Goal: Task Accomplishment & Management: Complete application form

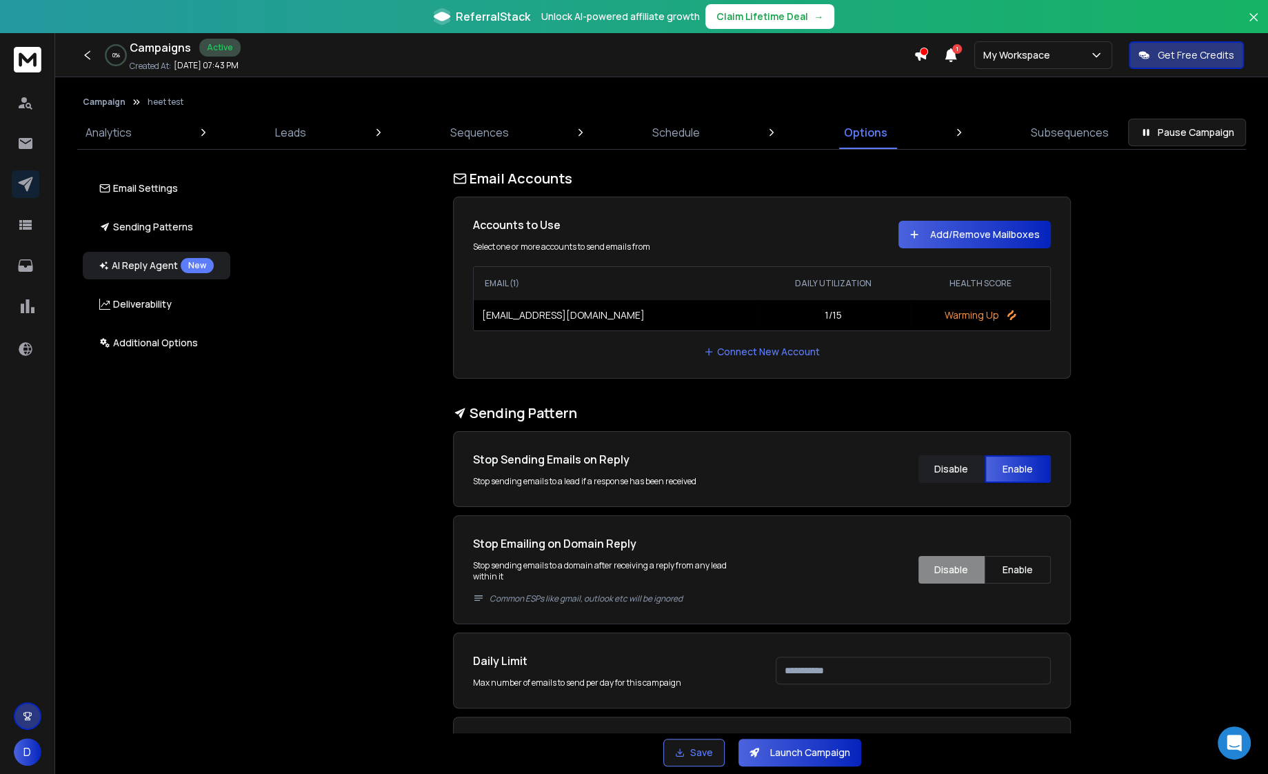
scroll to position [1134, 0]
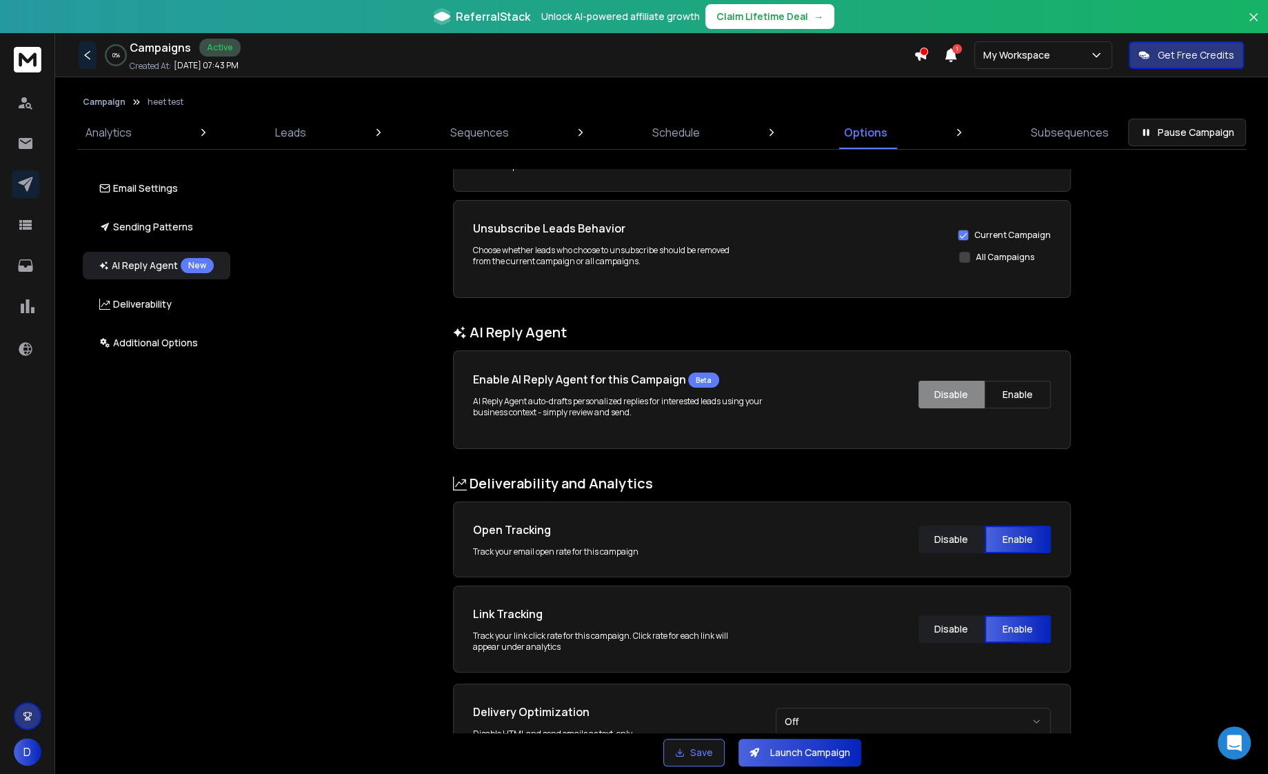
click at [88, 51] on icon at bounding box center [87, 55] width 12 height 12
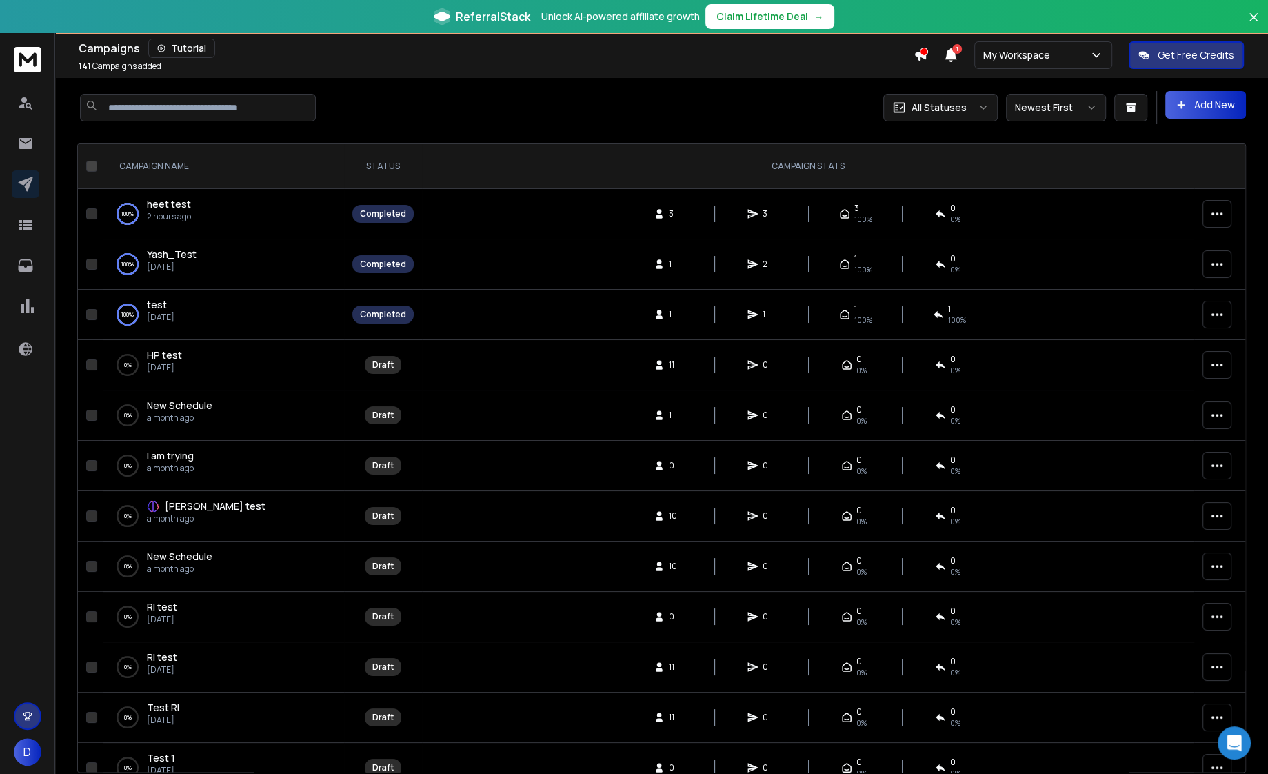
click at [166, 199] on span "heet test" at bounding box center [169, 203] width 44 height 13
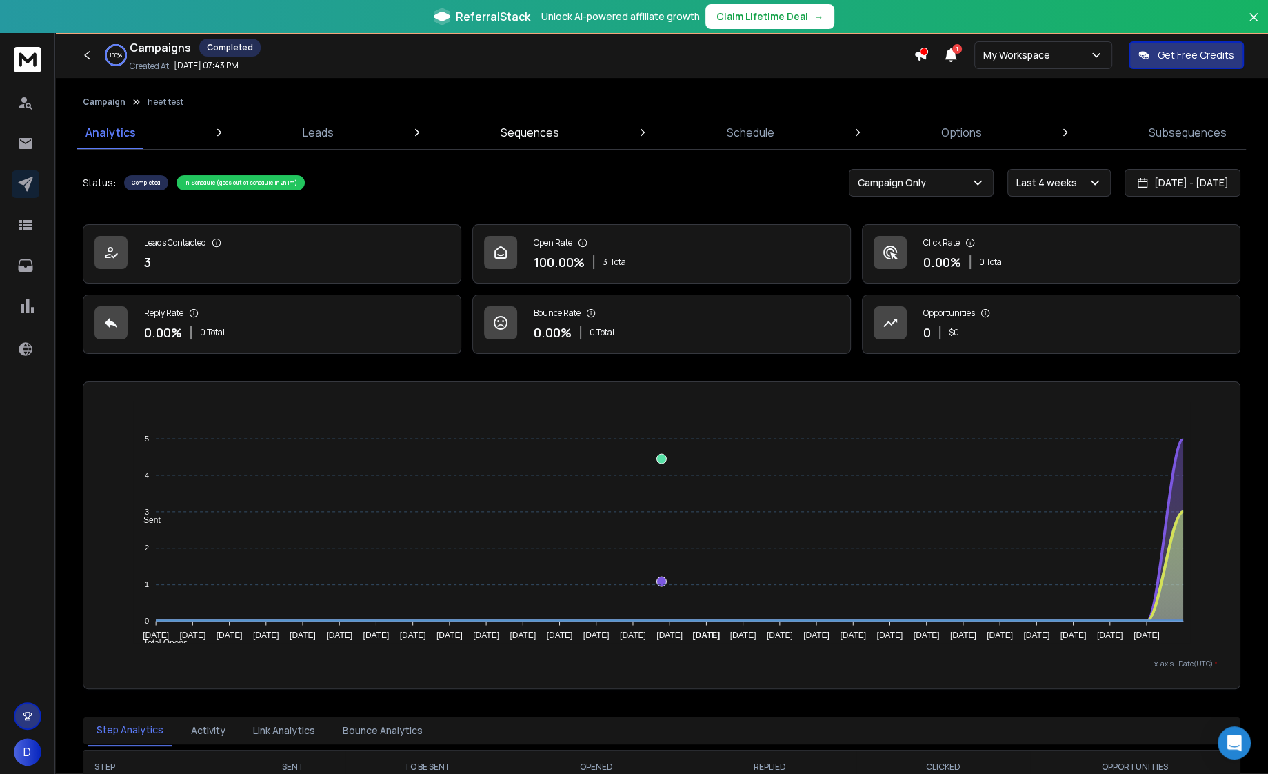
click at [515, 132] on p "Sequences" at bounding box center [530, 132] width 59 height 17
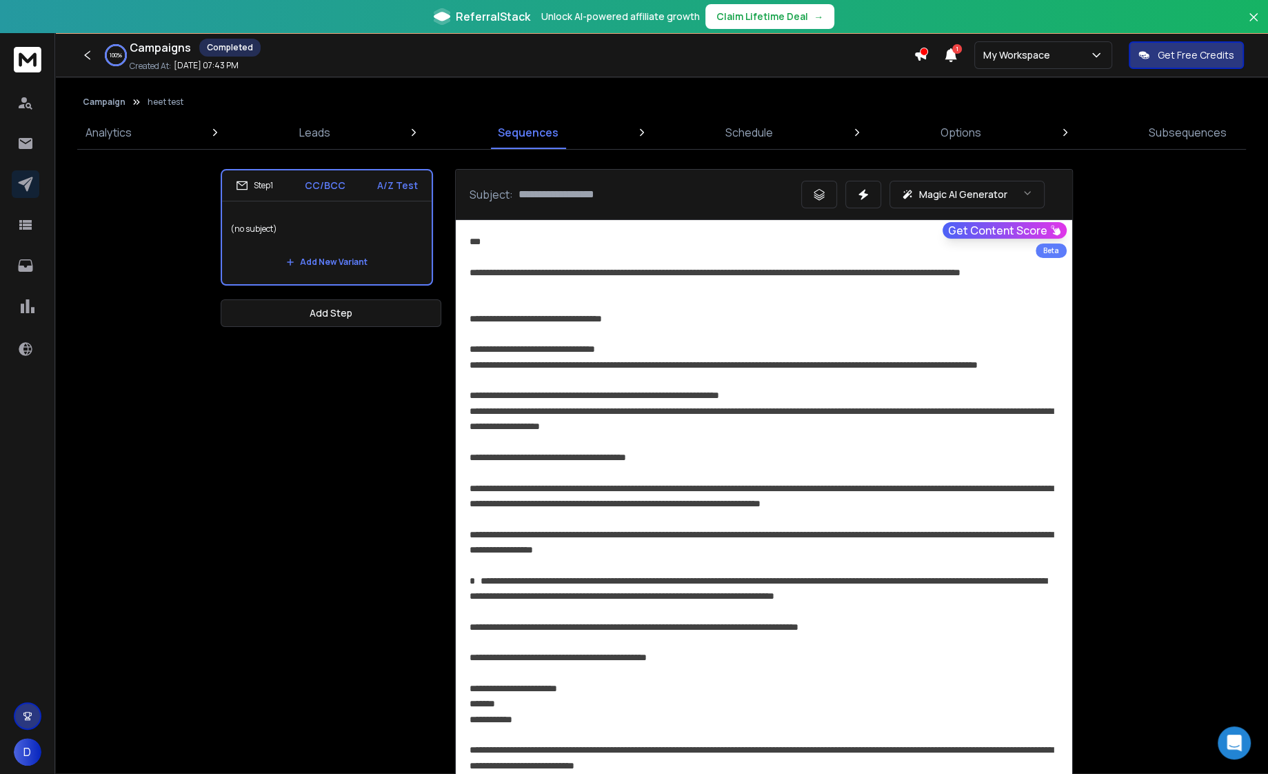
click at [574, 390] on div "**********" at bounding box center [765, 395] width 590 height 15
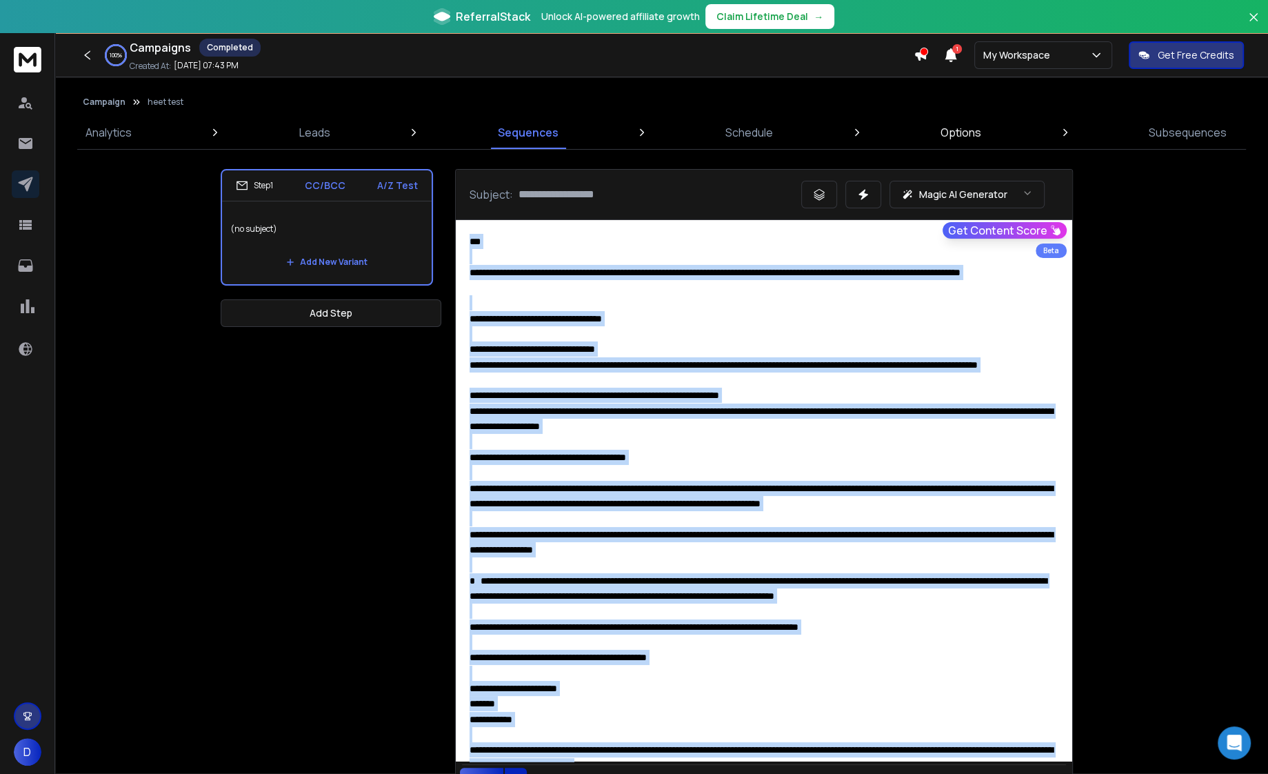
click at [958, 125] on p "Options" at bounding box center [961, 132] width 41 height 17
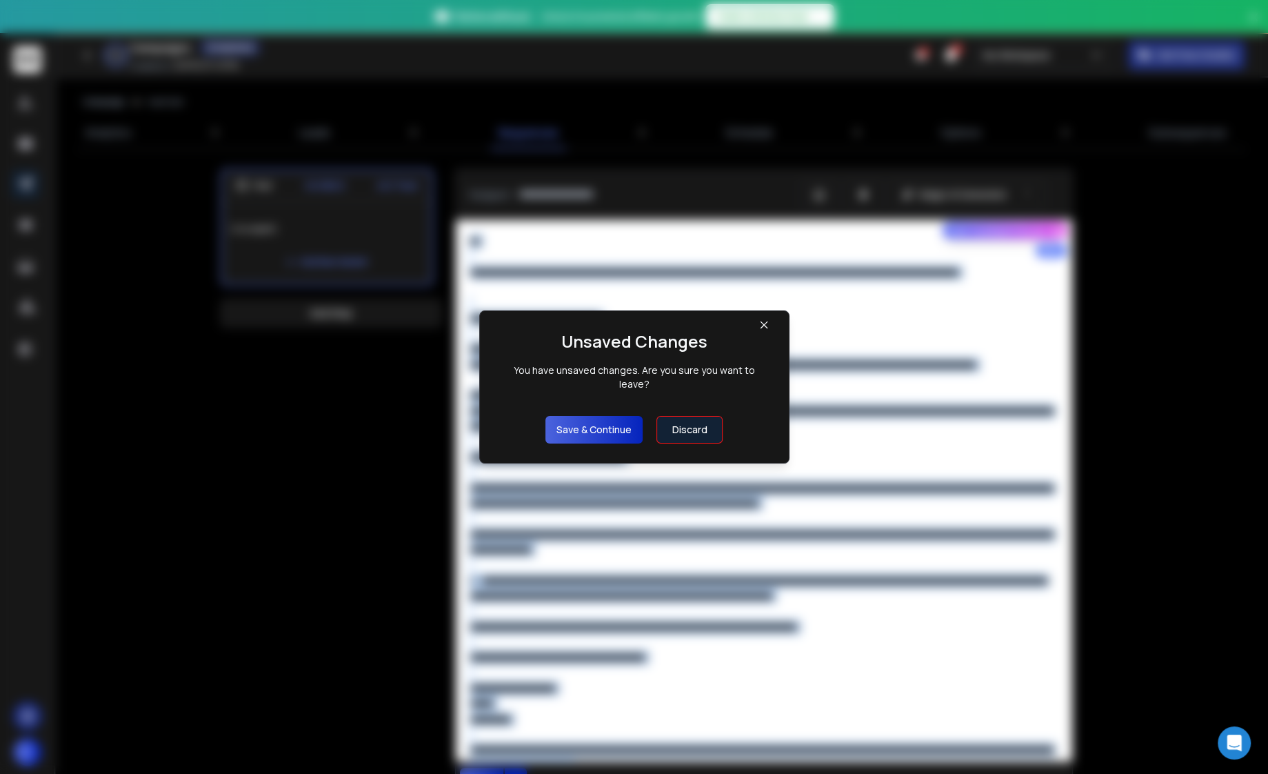
click at [608, 416] on button "Save & Continue" at bounding box center [593, 430] width 97 height 28
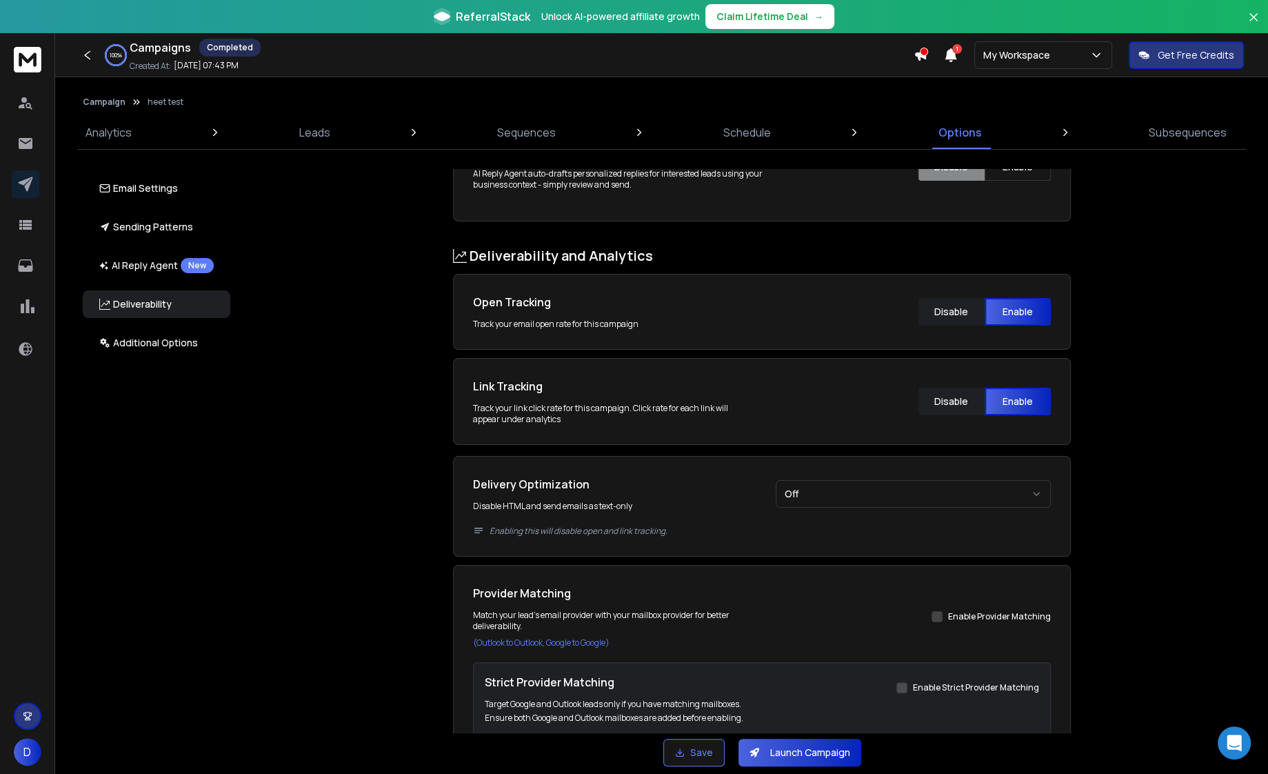
scroll to position [1366, 0]
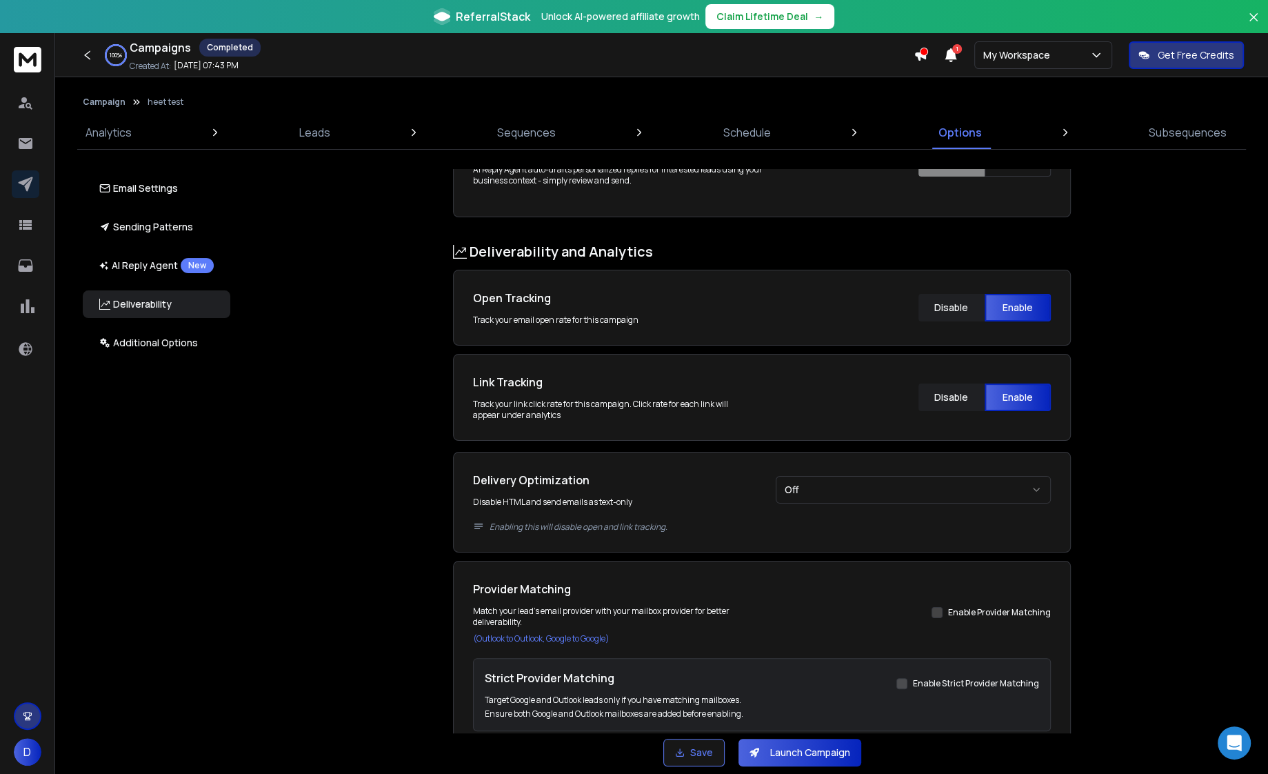
click at [839, 479] on button "Off" at bounding box center [913, 490] width 275 height 28
click at [527, 133] on p "Sequences" at bounding box center [526, 132] width 59 height 17
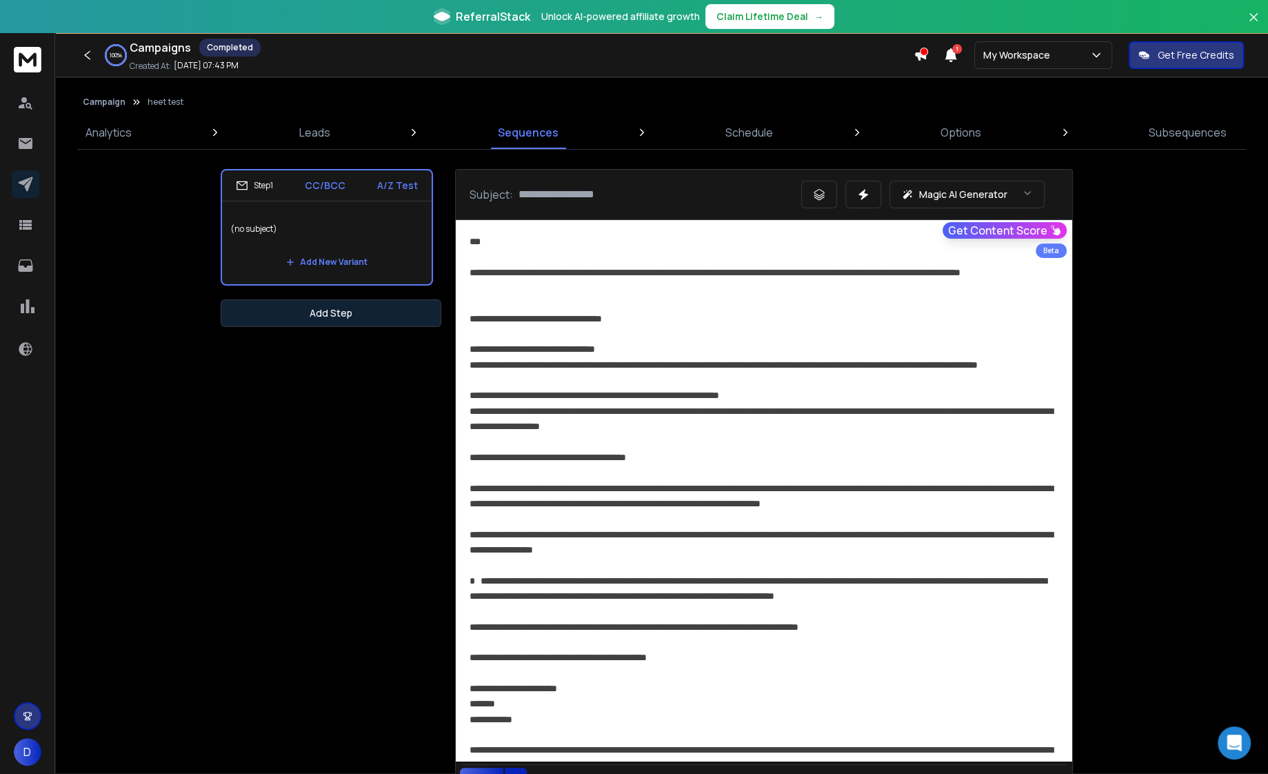
click at [328, 313] on button "Add Step" at bounding box center [331, 313] width 221 height 28
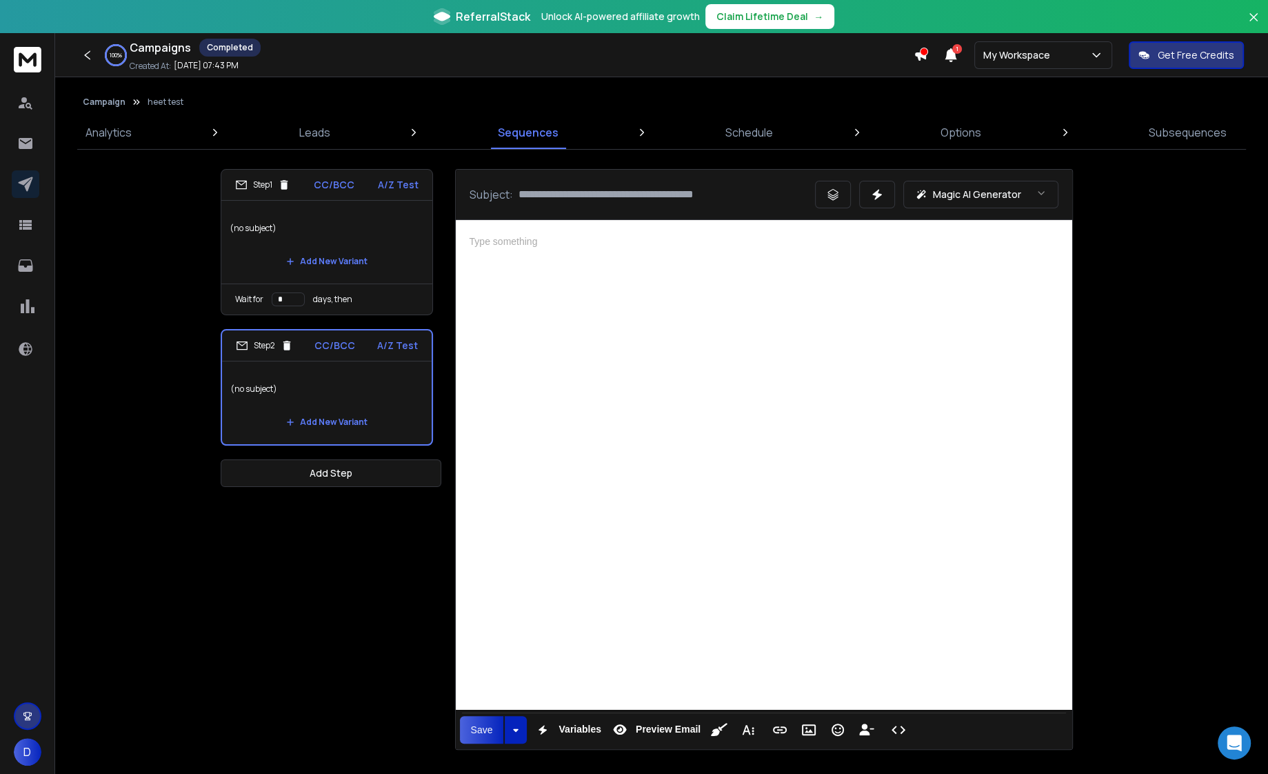
click at [705, 299] on div at bounding box center [764, 465] width 616 height 490
click at [836, 188] on icon at bounding box center [833, 194] width 12 height 12
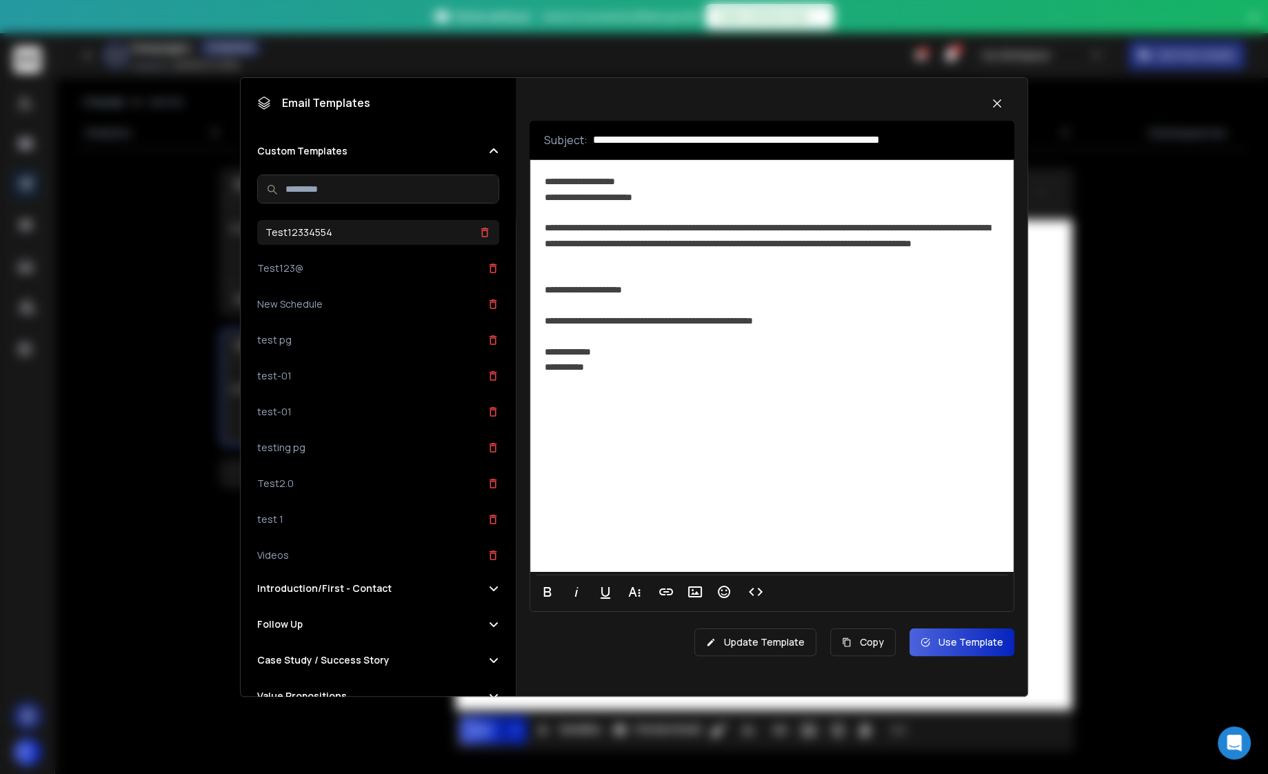
click at [997, 104] on icon at bounding box center [997, 103] width 8 height 8
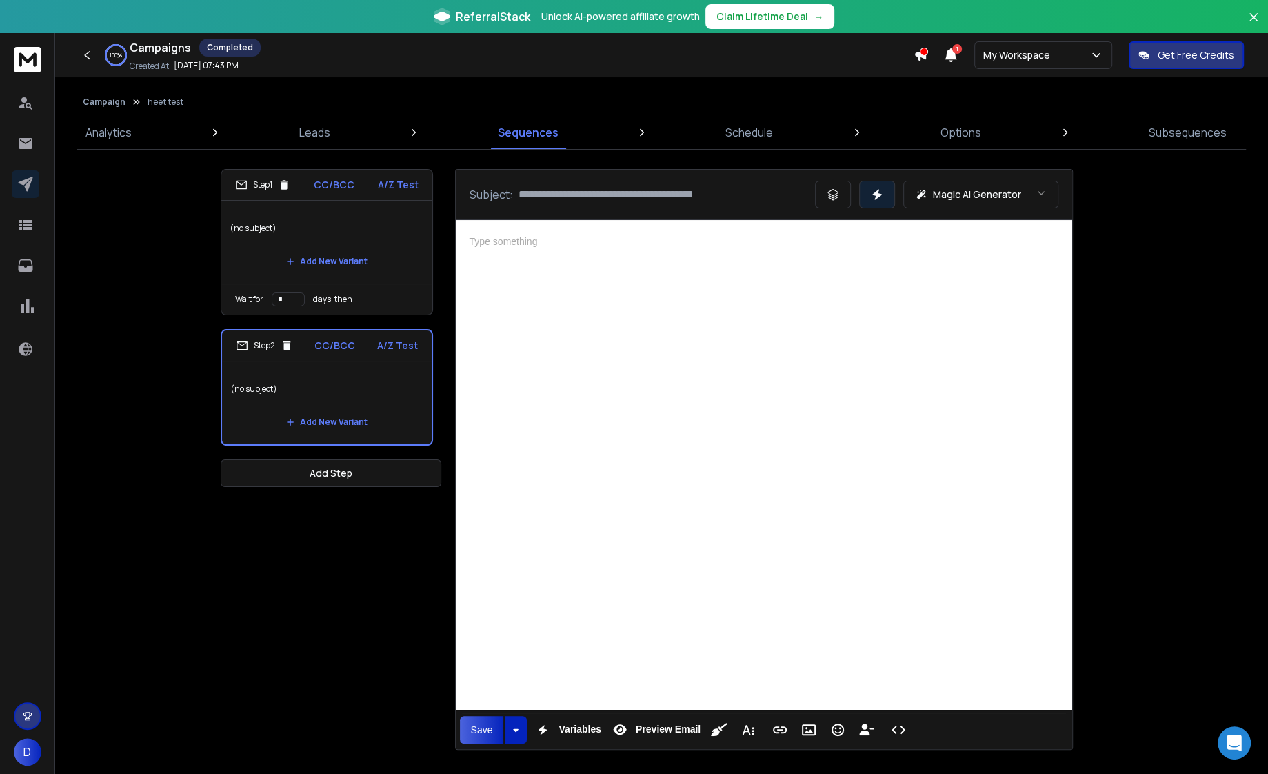
click at [871, 190] on icon "button" at bounding box center [877, 194] width 12 height 12
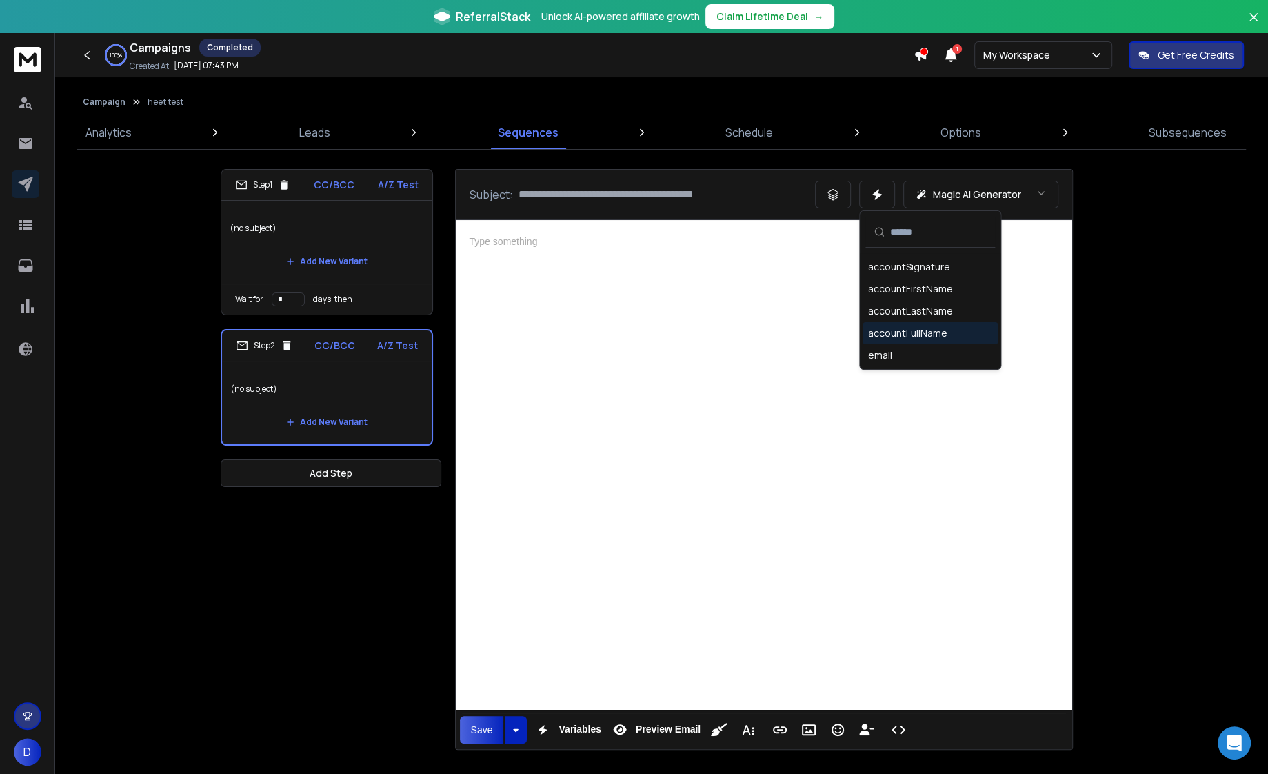
click at [636, 187] on input at bounding box center [660, 194] width 283 height 17
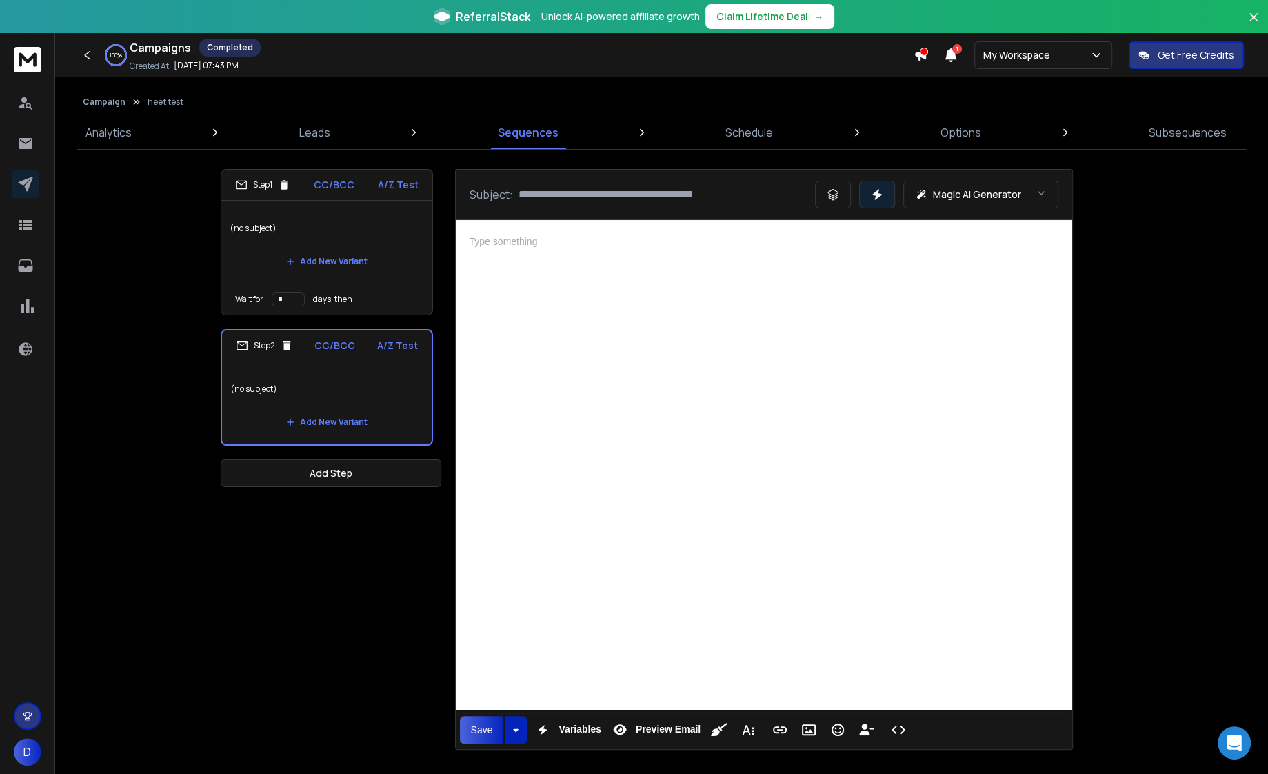
click at [881, 188] on icon "button" at bounding box center [877, 194] width 12 height 12
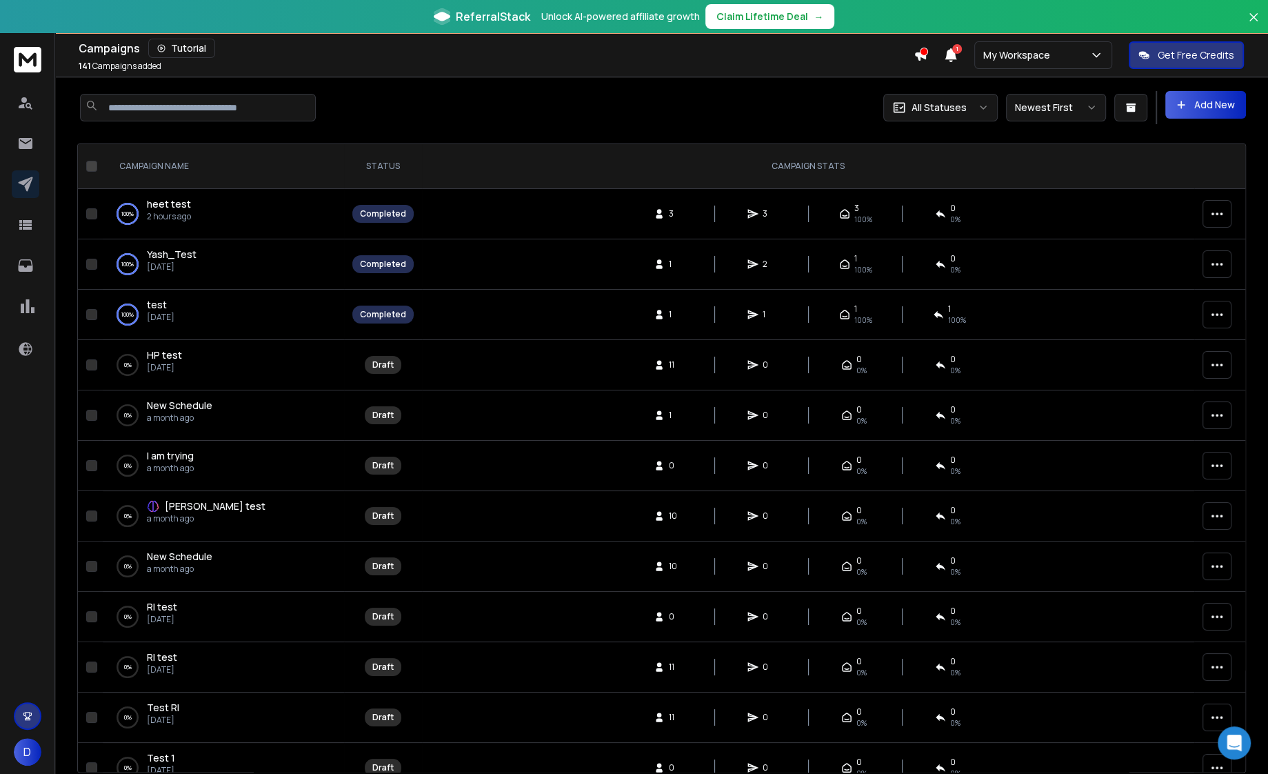
click at [1215, 117] on button "Add New" at bounding box center [1205, 105] width 81 height 28
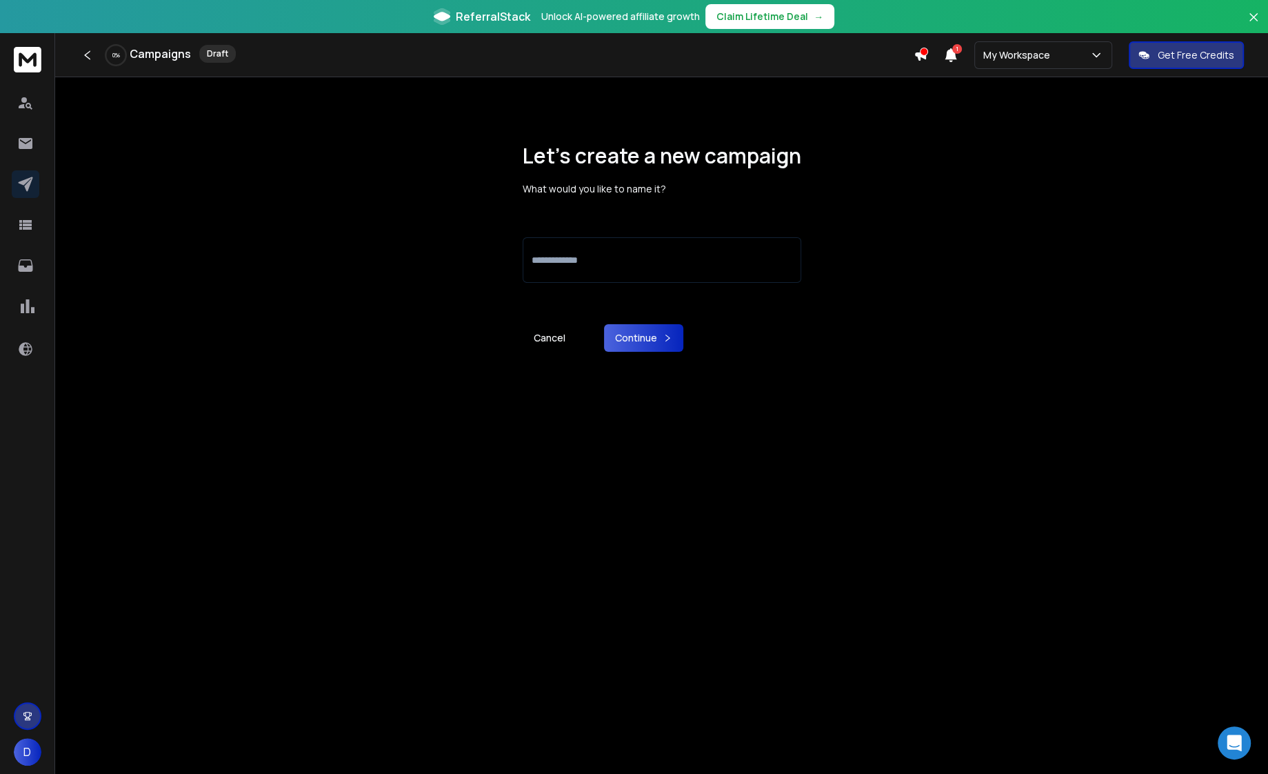
click at [576, 251] on input at bounding box center [662, 260] width 279 height 46
type input "****"
click at [695, 515] on div "ReferralStack Unlock AI-powered affiliate growth Lifetime Deals available! Clai…" at bounding box center [634, 387] width 1268 height 774
click at [650, 338] on button "Continue" at bounding box center [643, 338] width 79 height 28
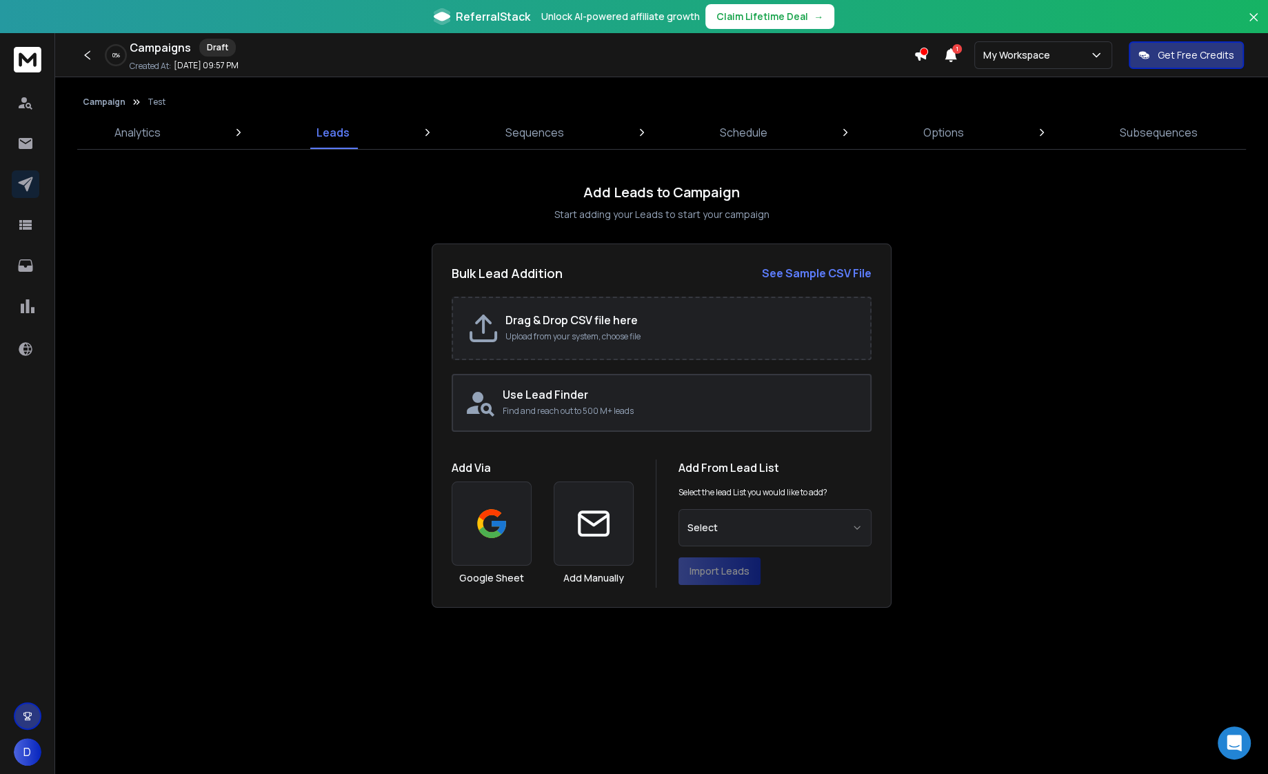
click at [683, 347] on div "Drag & Drop CSV file here Upload from your system, choose file" at bounding box center [662, 327] width 420 height 63
click at [590, 505] on icon at bounding box center [593, 523] width 34 height 41
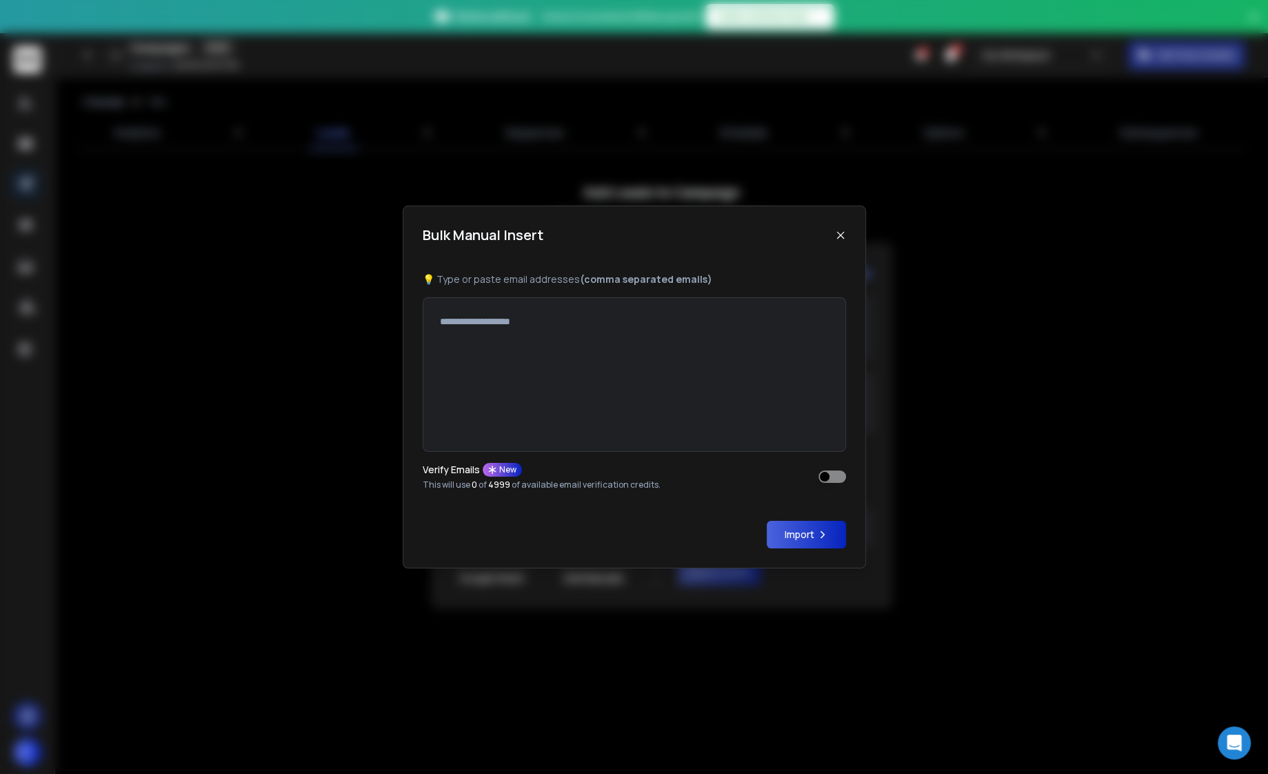
click at [596, 423] on textarea at bounding box center [634, 374] width 423 height 154
click at [805, 530] on button "Import" at bounding box center [806, 535] width 79 height 28
type textarea "**********"
click at [799, 550] on div "**********" at bounding box center [634, 386] width 463 height 363
click at [812, 543] on button "Import" at bounding box center [806, 535] width 79 height 28
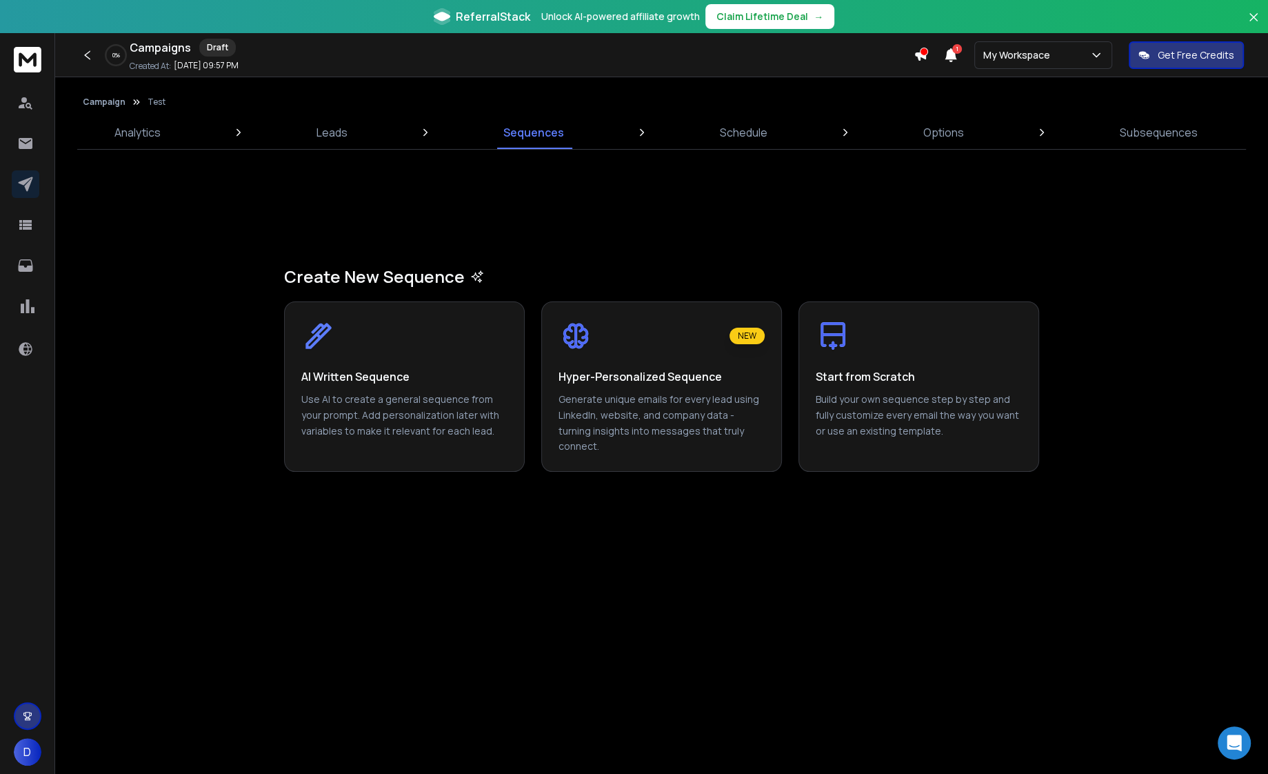
click at [863, 310] on div "Start from Scratch Build your own sequence step by step and fully customize eve…" at bounding box center [918, 386] width 239 height 169
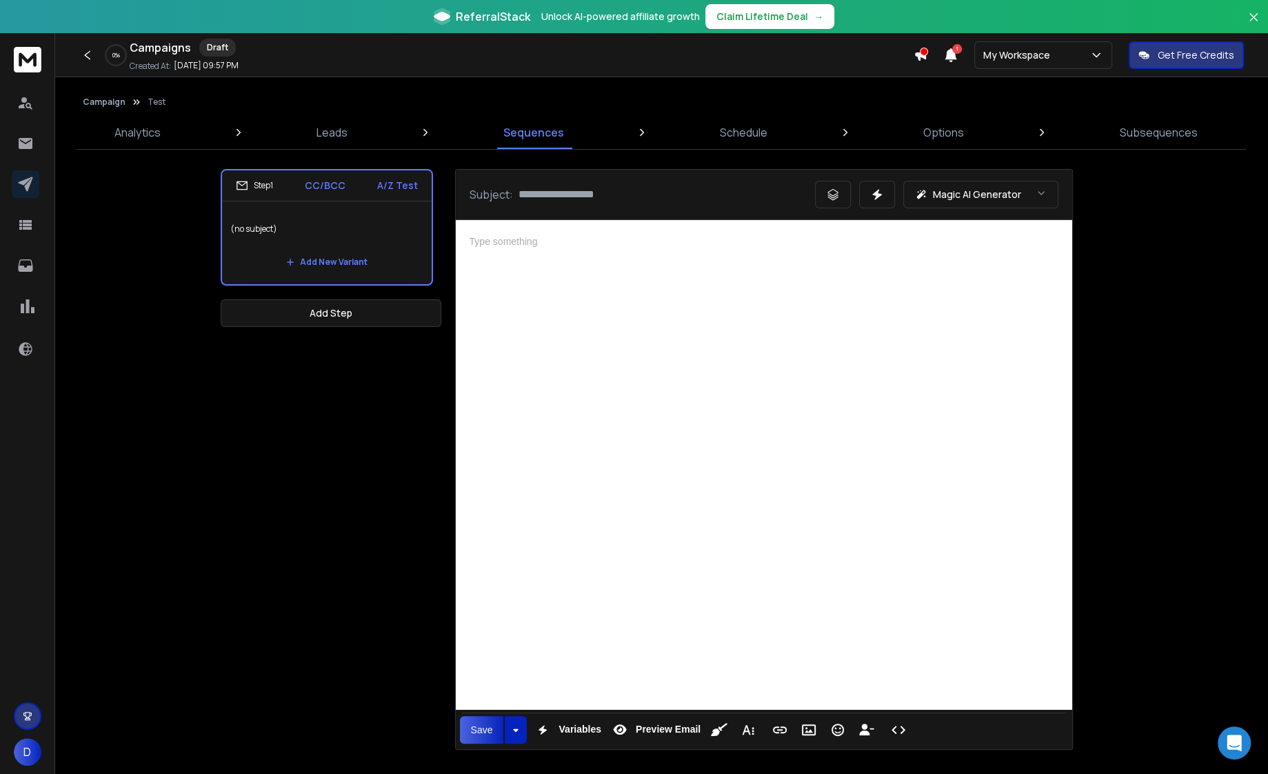
click at [755, 481] on div at bounding box center [764, 465] width 616 height 490
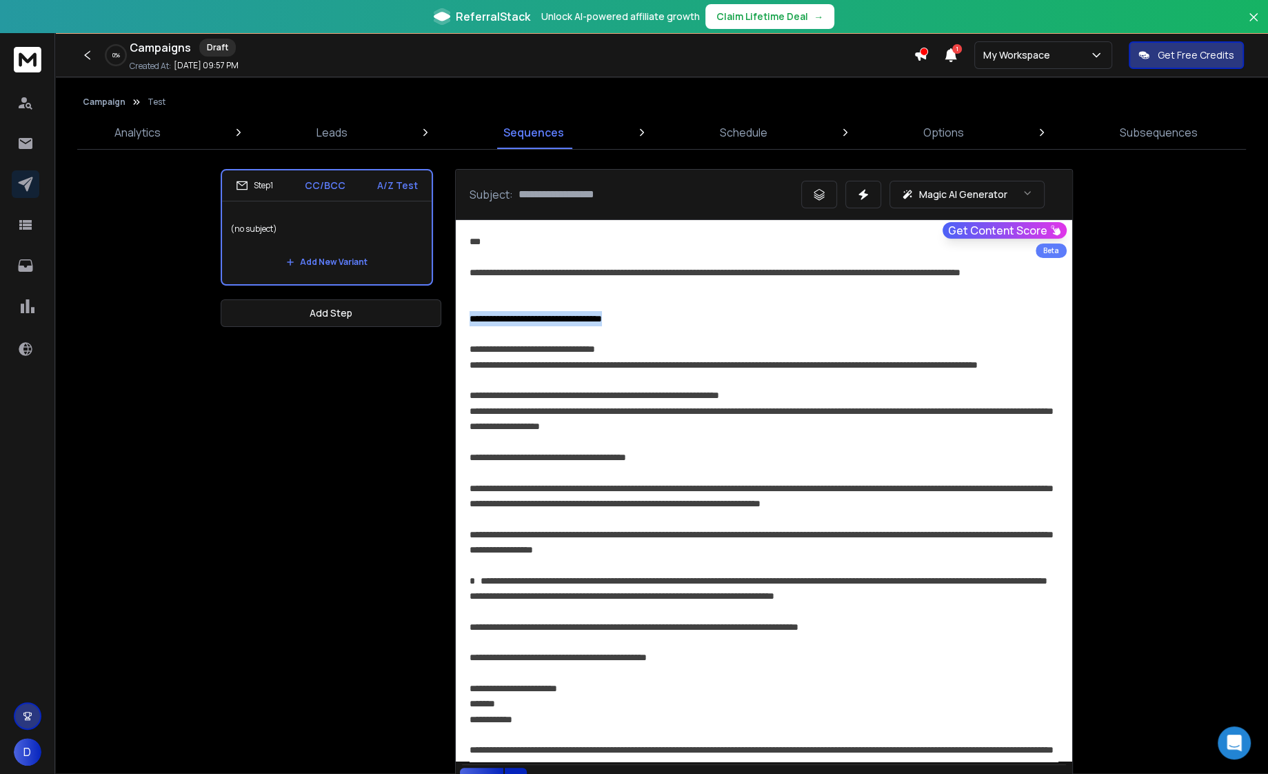
drag, startPoint x: 663, startPoint y: 317, endPoint x: 445, endPoint y: 318, distance: 218.6
click at [445, 318] on div "**********" at bounding box center [662, 485] width 883 height 632
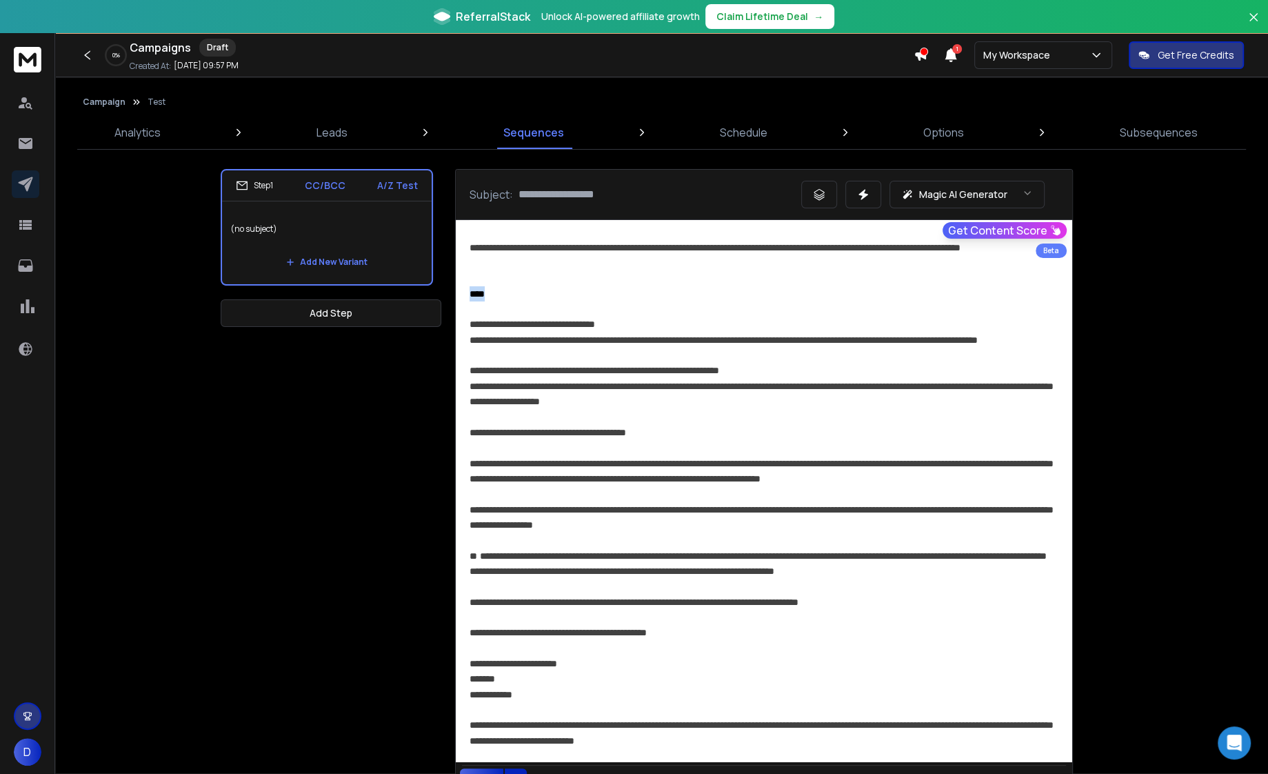
scroll to position [46, 0]
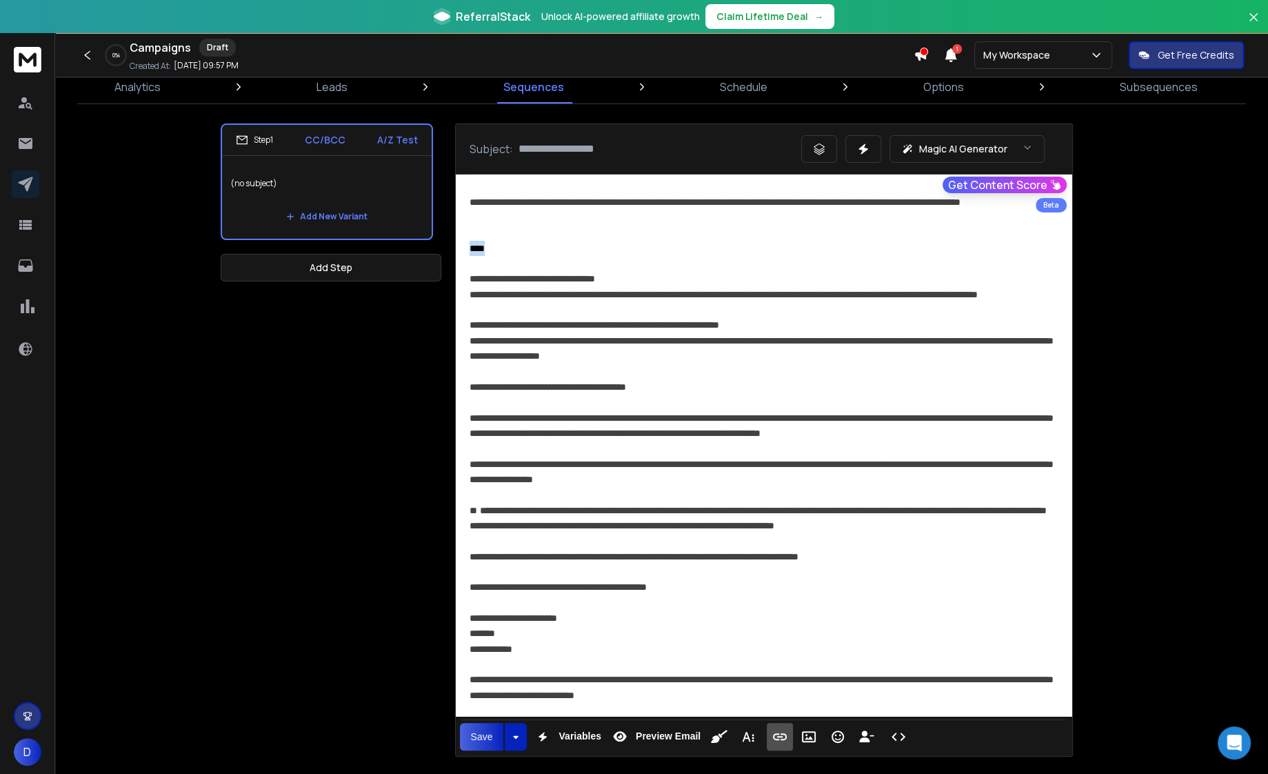
click at [779, 737] on icon "button" at bounding box center [780, 736] width 17 height 17
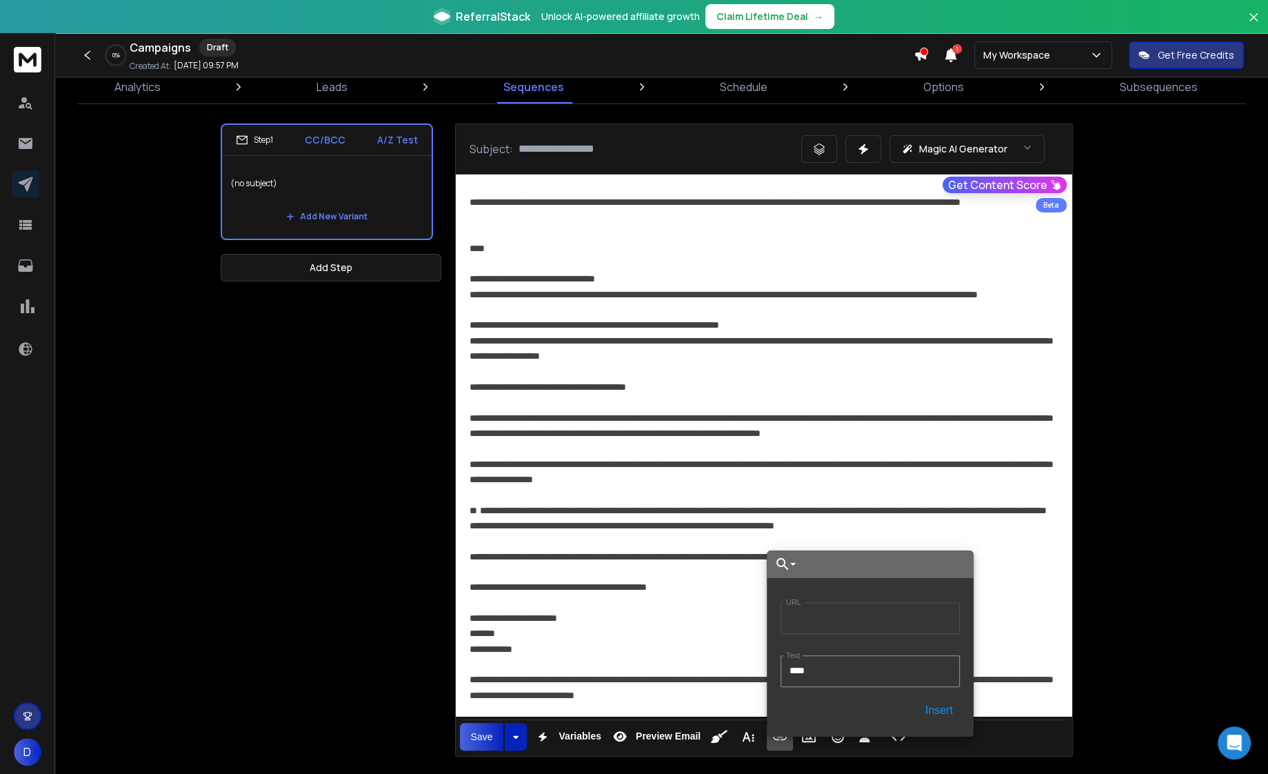
type input "**********"
click at [934, 710] on button "Insert" at bounding box center [938, 710] width 41 height 25
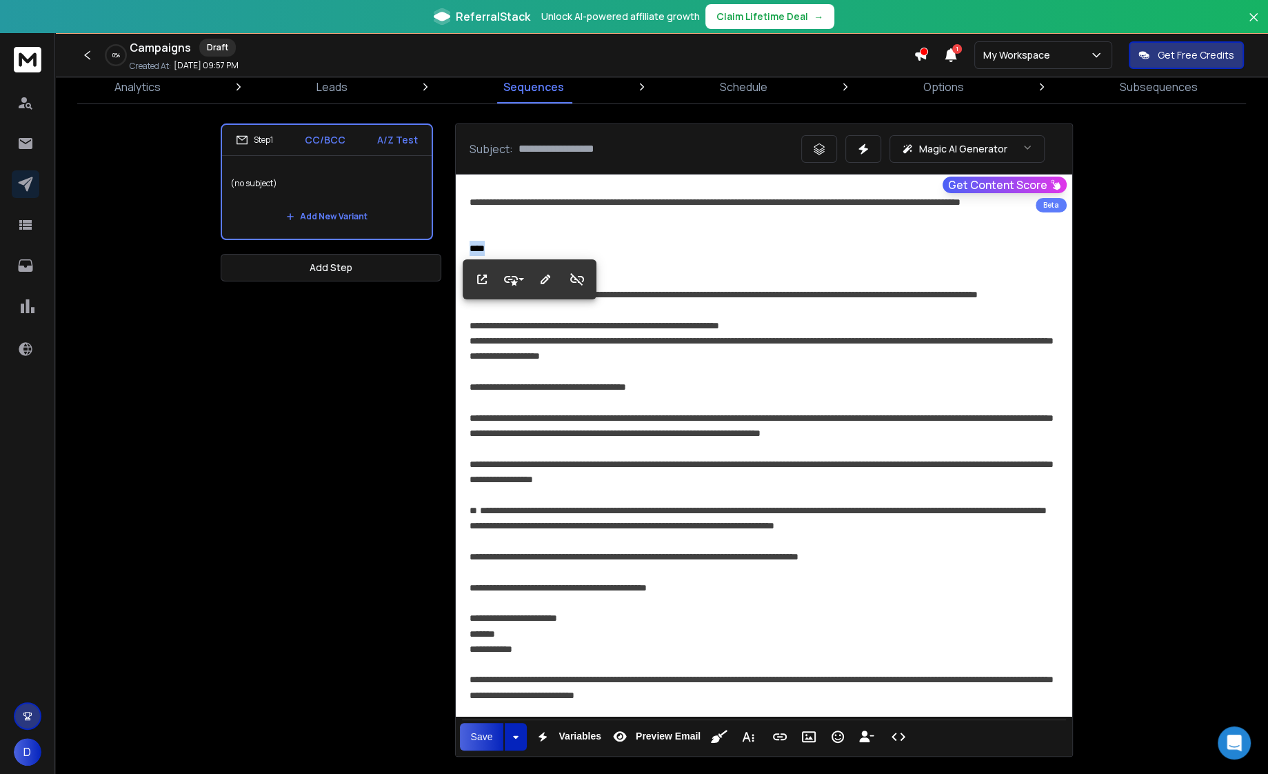
scroll to position [0, 0]
click at [852, 514] on div "**********" at bounding box center [765, 518] width 590 height 31
click at [482, 247] on link "****" at bounding box center [477, 248] width 15 height 10
click at [754, 83] on p "Schedule" at bounding box center [744, 87] width 48 height 17
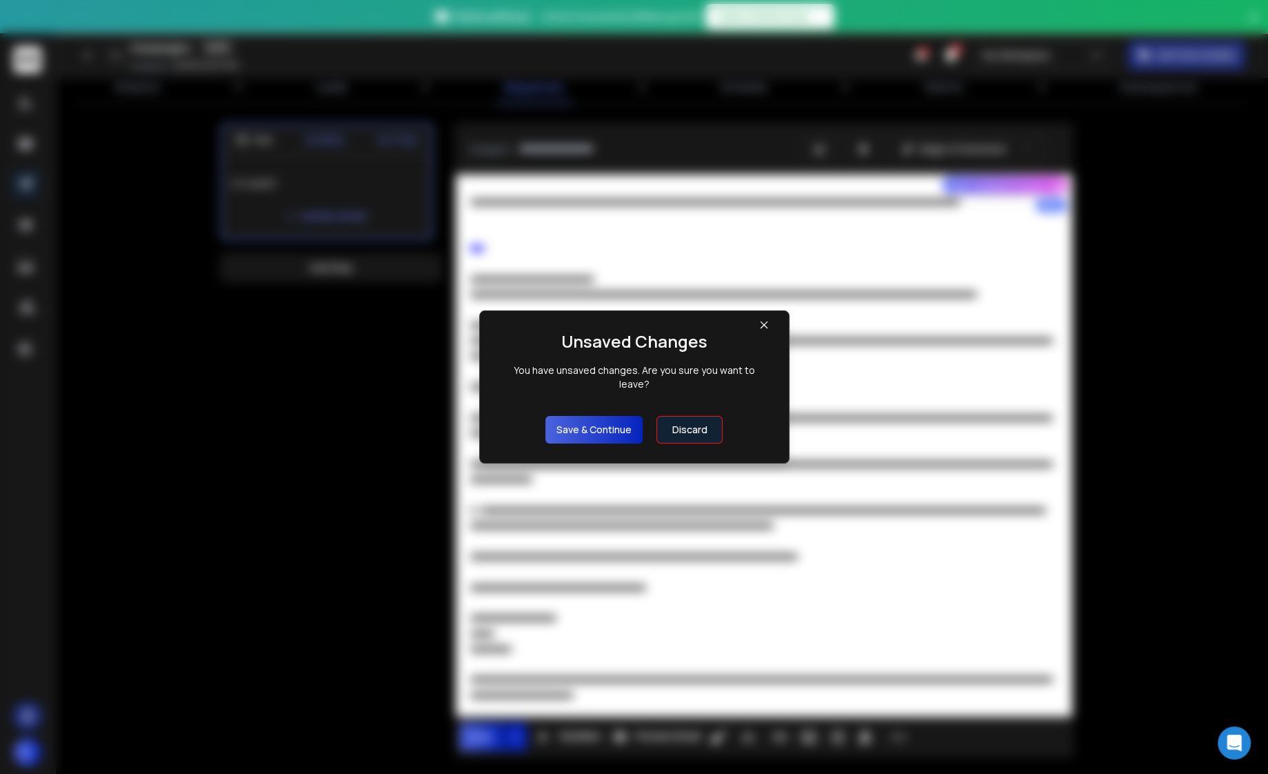
click at [603, 416] on button "Save & Continue" at bounding box center [593, 430] width 97 height 28
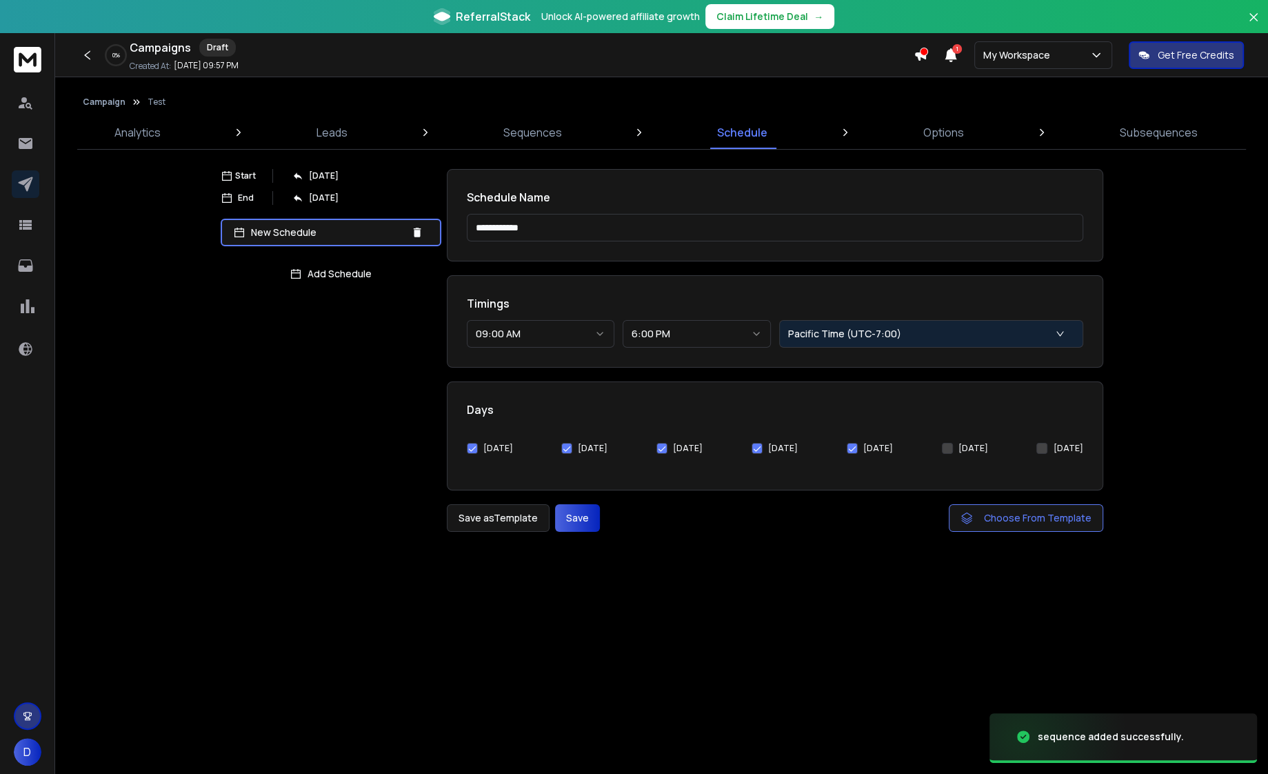
click at [828, 327] on p "Pacific Time (UTC-7:00)" at bounding box center [847, 334] width 119 height 14
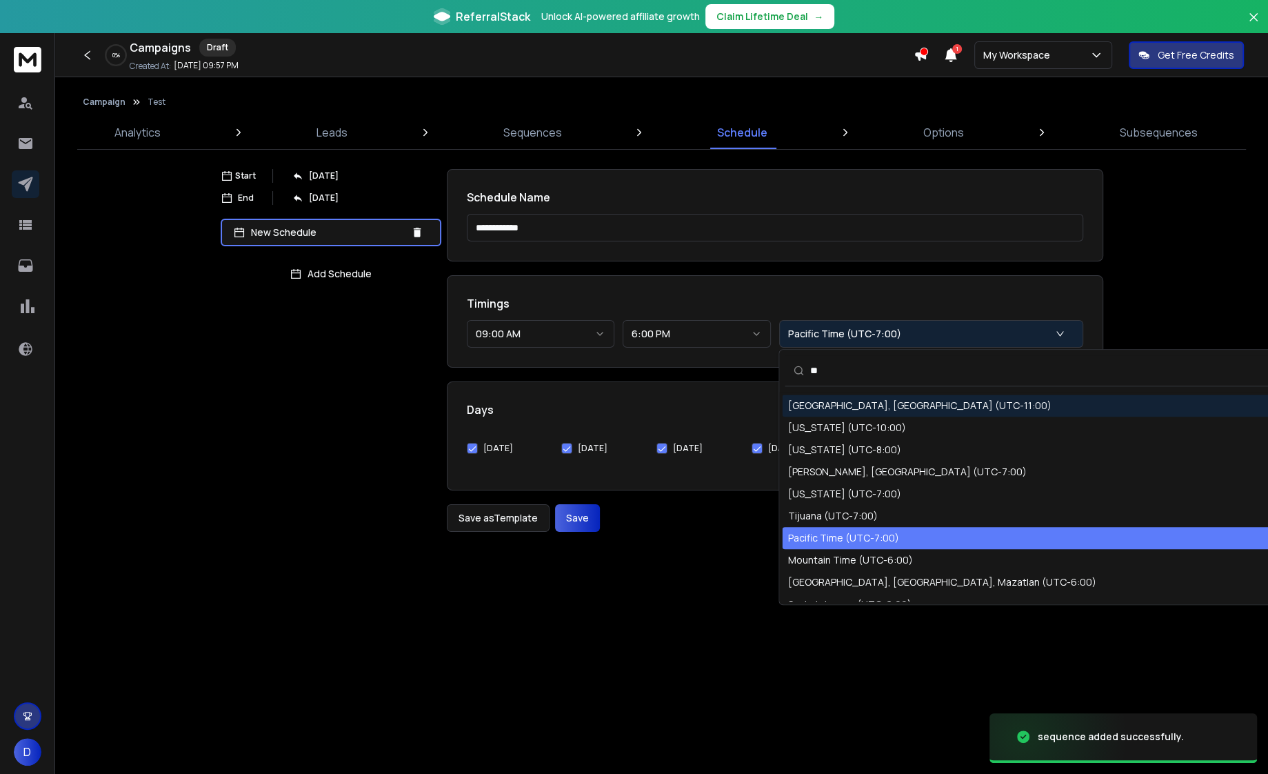
type input "***"
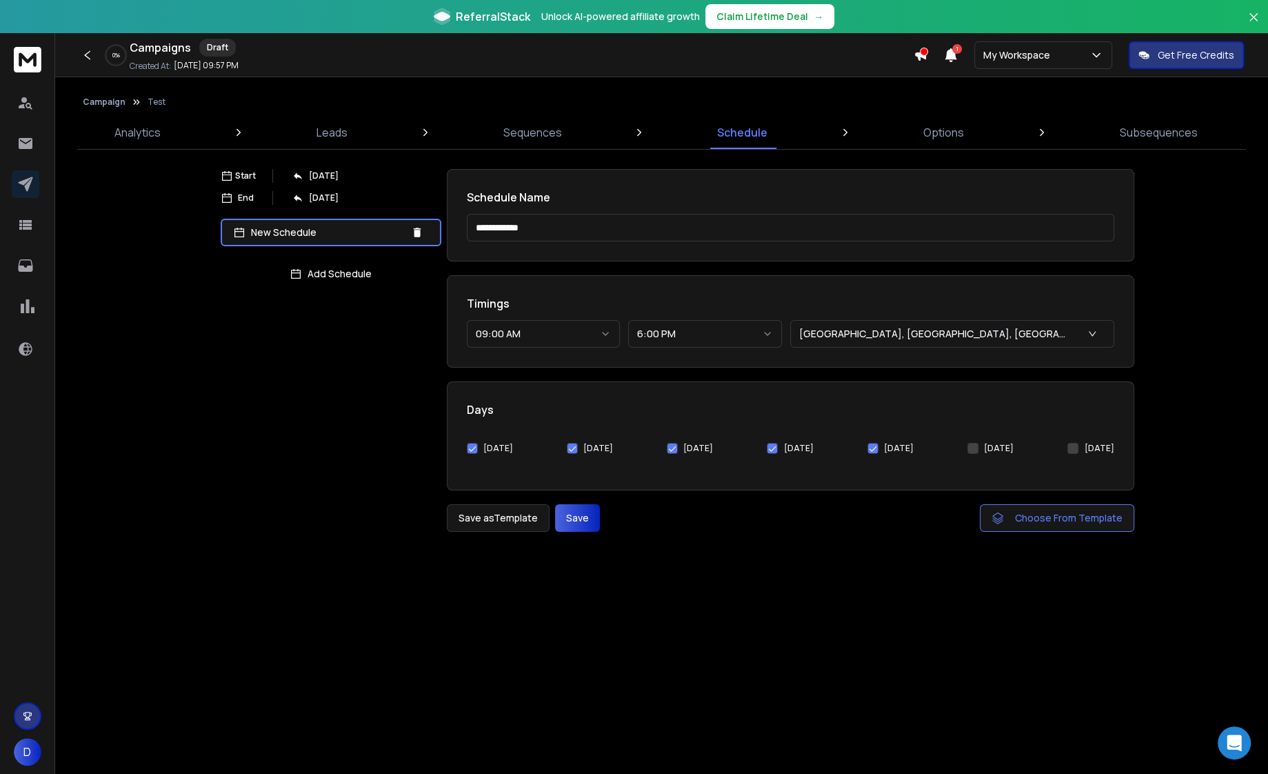
click at [692, 333] on button "6:00 PM" at bounding box center [705, 334] width 154 height 28
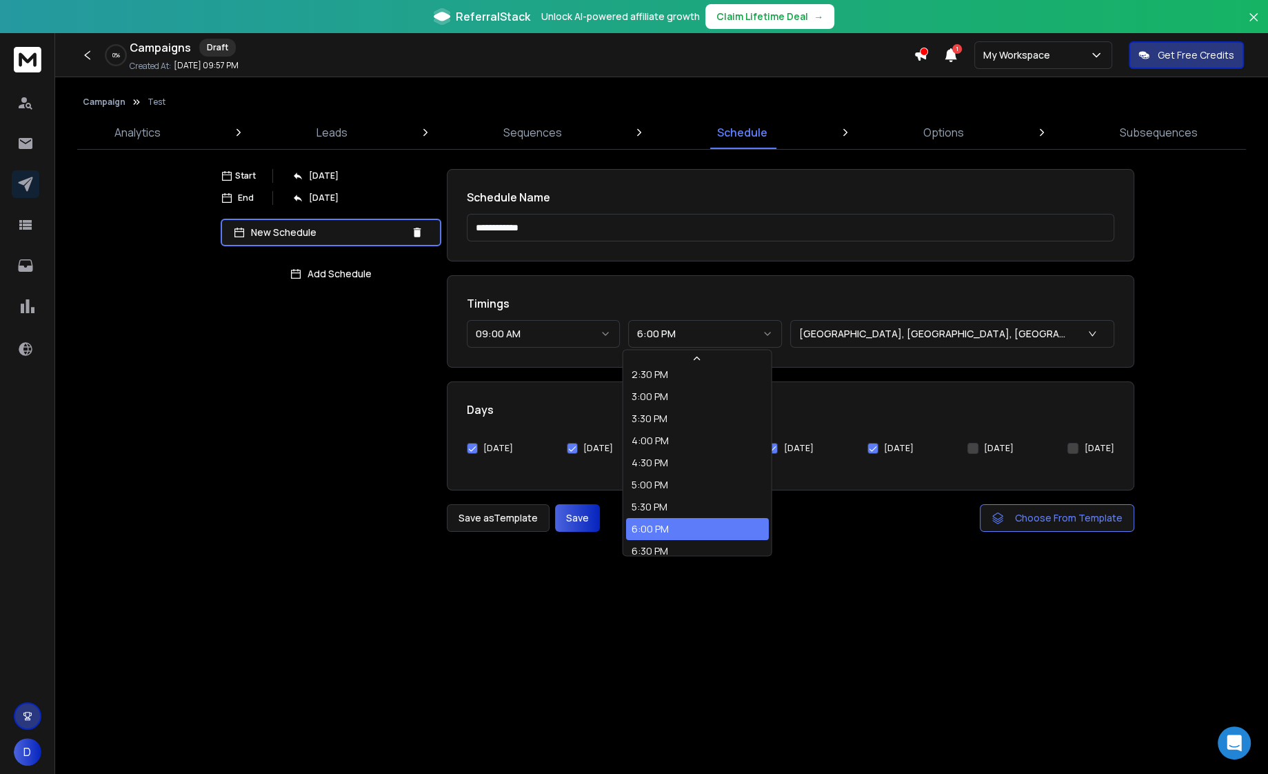
scroll to position [477, 0]
select select "********"
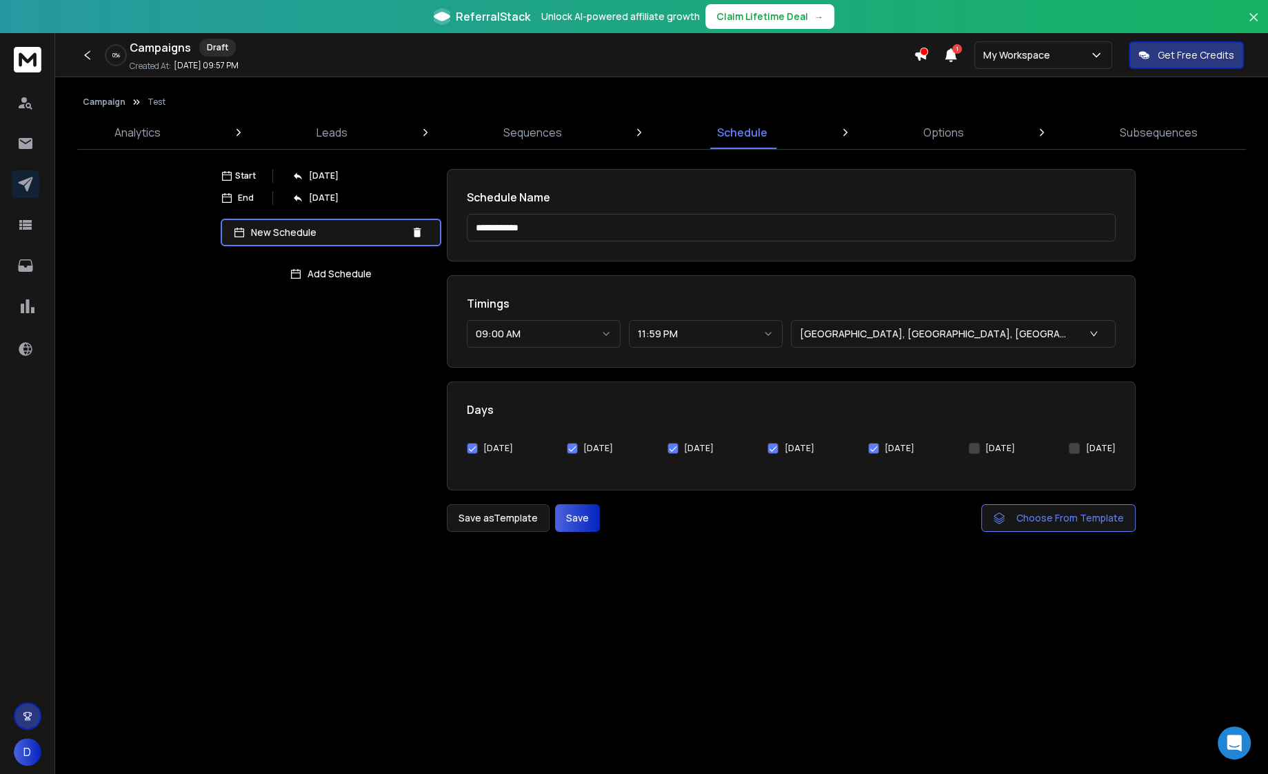
click at [969, 443] on button "Saturday" at bounding box center [974, 448] width 11 height 11
click at [1069, 445] on button "Sunday" at bounding box center [1074, 448] width 11 height 11
click at [567, 524] on button "Save" at bounding box center [577, 518] width 45 height 28
click at [953, 129] on p "Options" at bounding box center [943, 132] width 41 height 17
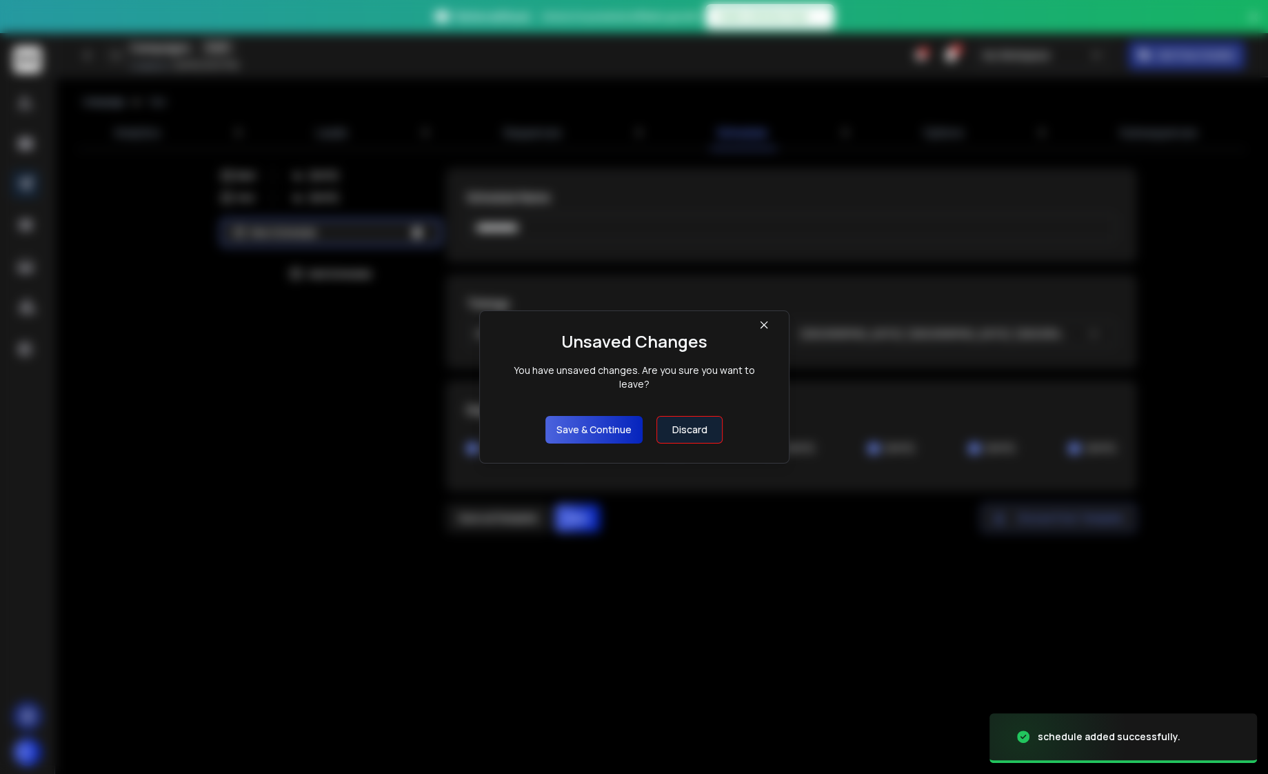
click at [603, 419] on button "Save & Continue" at bounding box center [593, 430] width 97 height 28
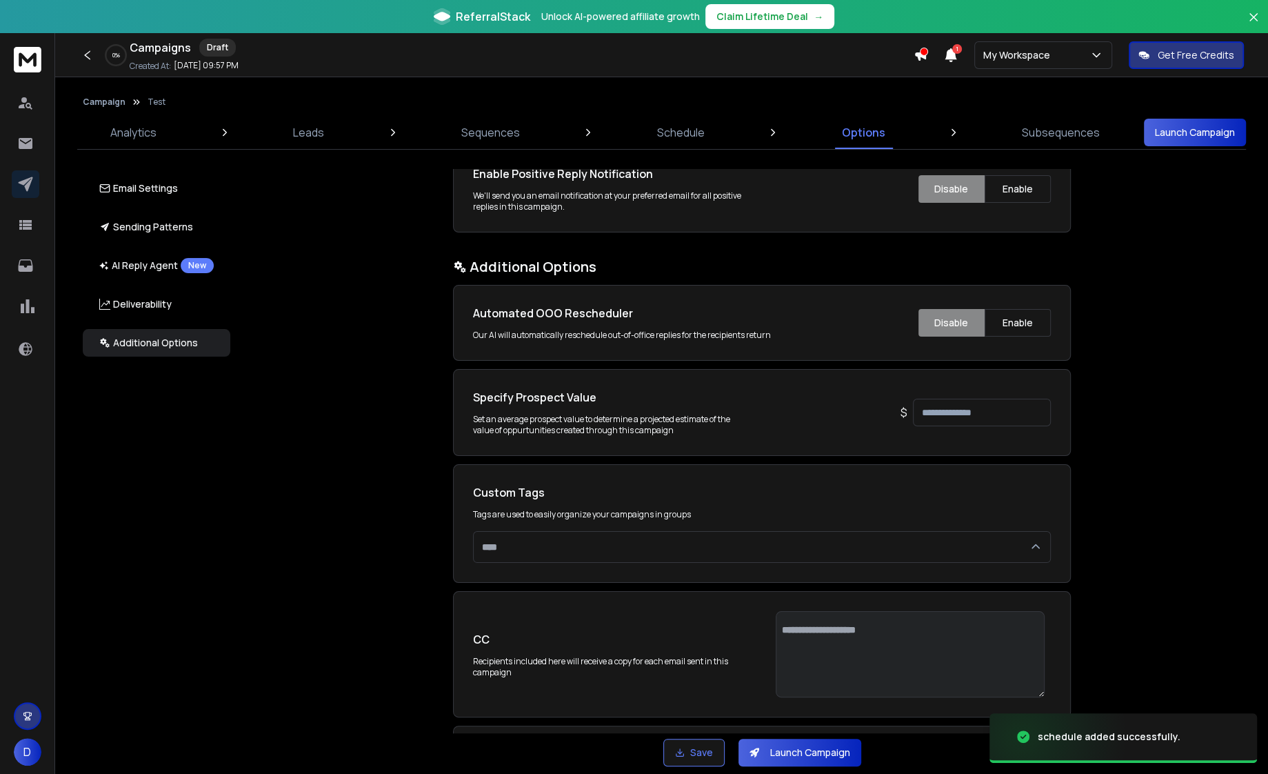
scroll to position [2172, 0]
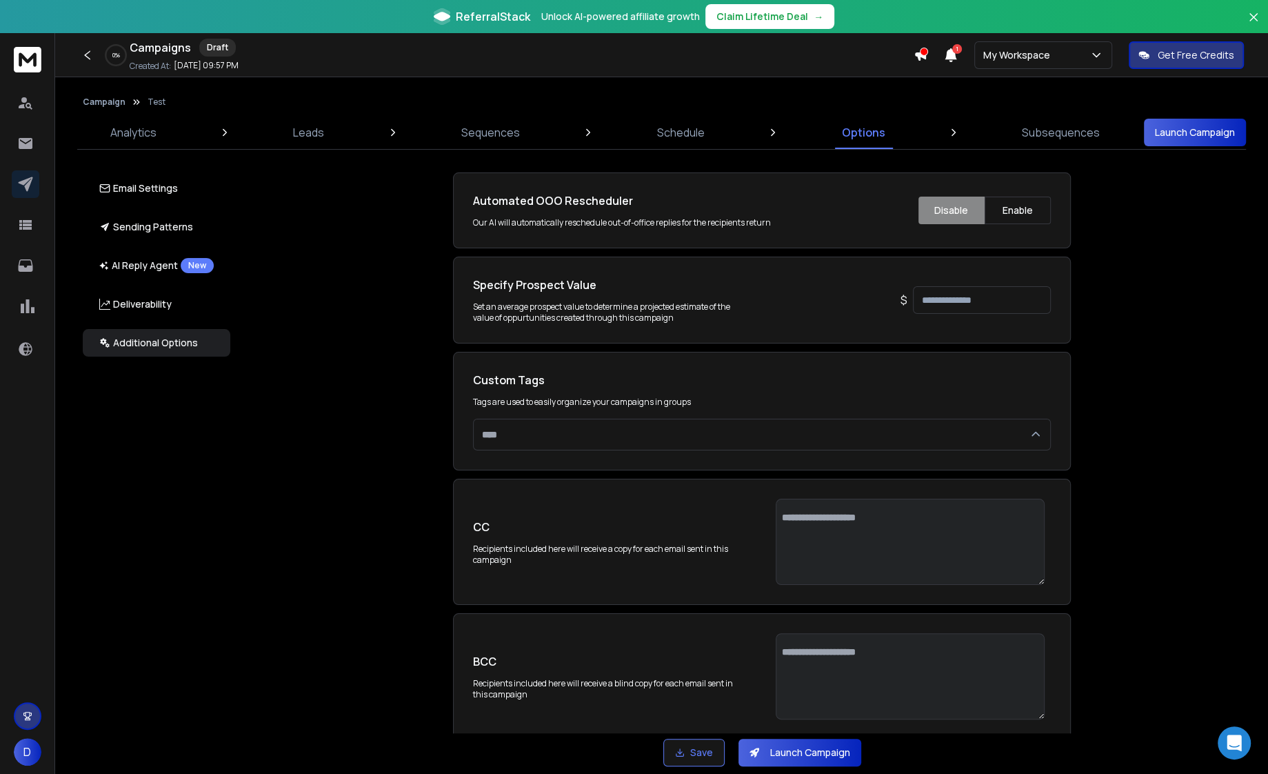
click at [804, 756] on button "Launch Campaign" at bounding box center [799, 752] width 123 height 28
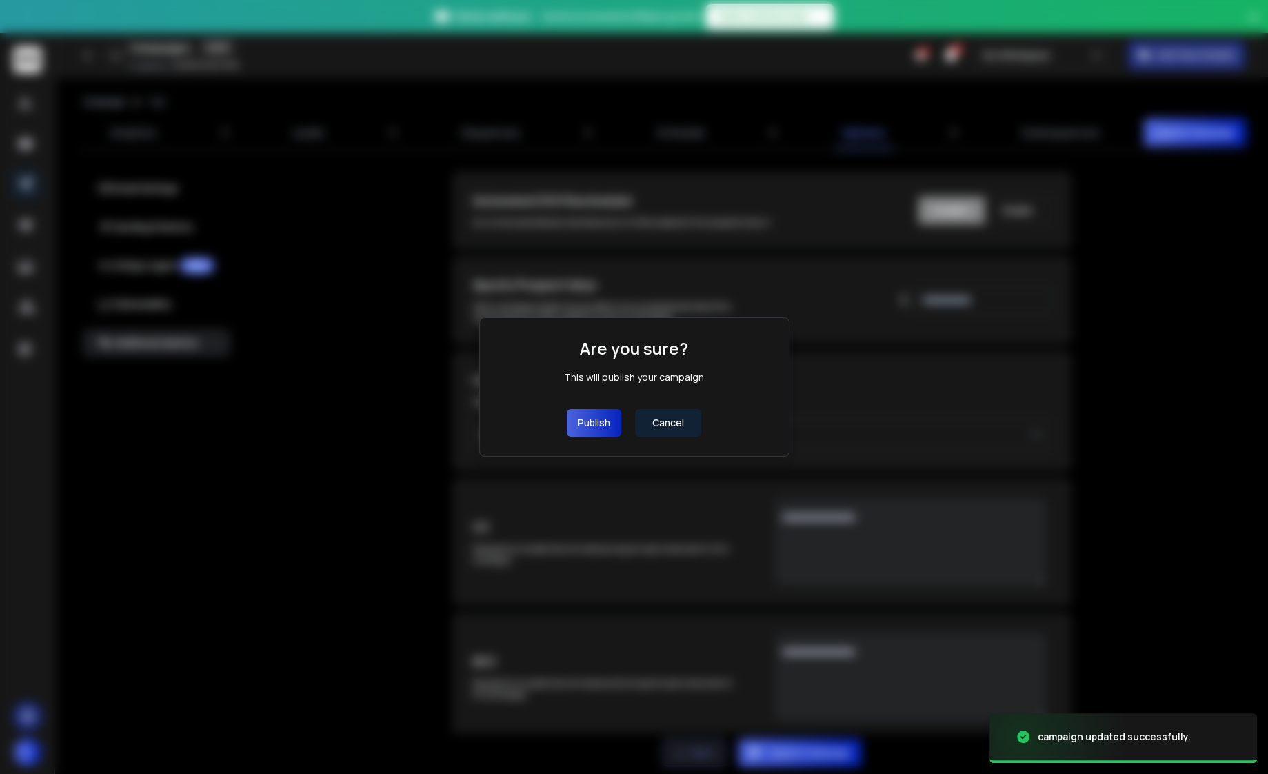
click at [591, 429] on button "Publish" at bounding box center [594, 423] width 54 height 28
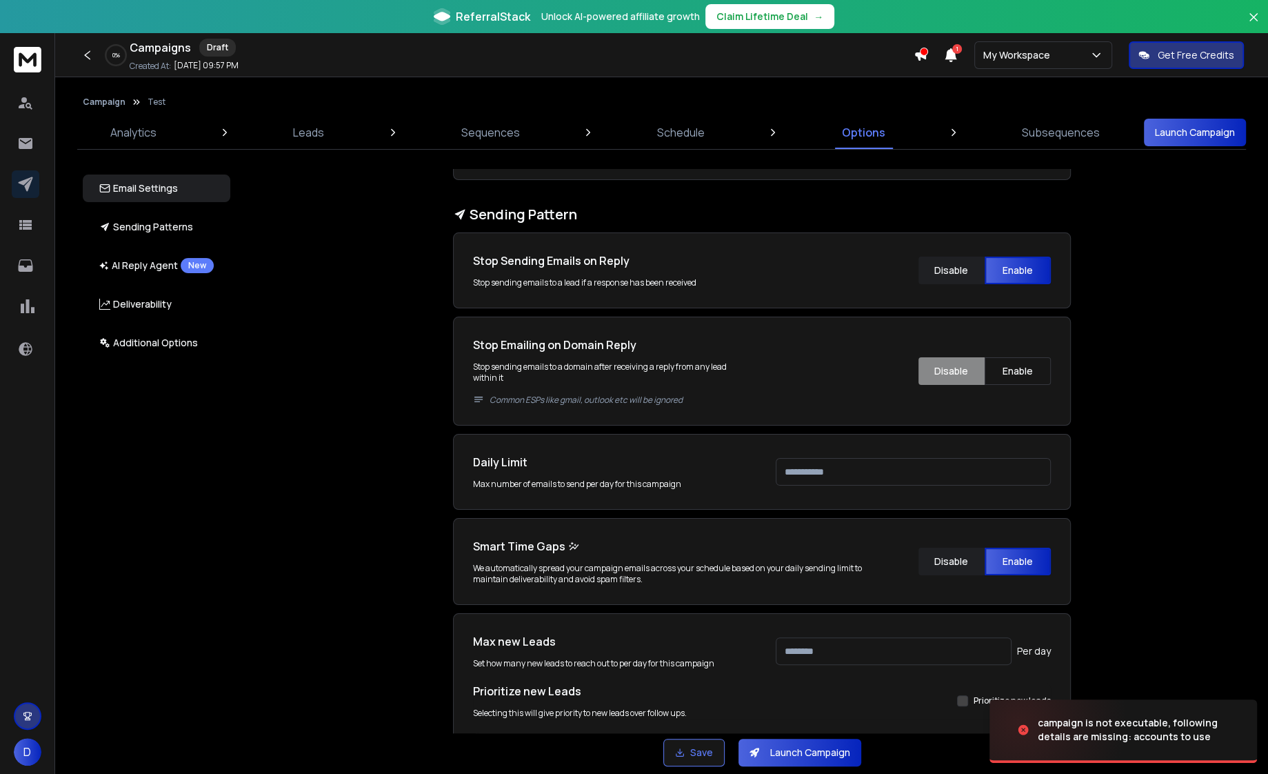
scroll to position [0, 0]
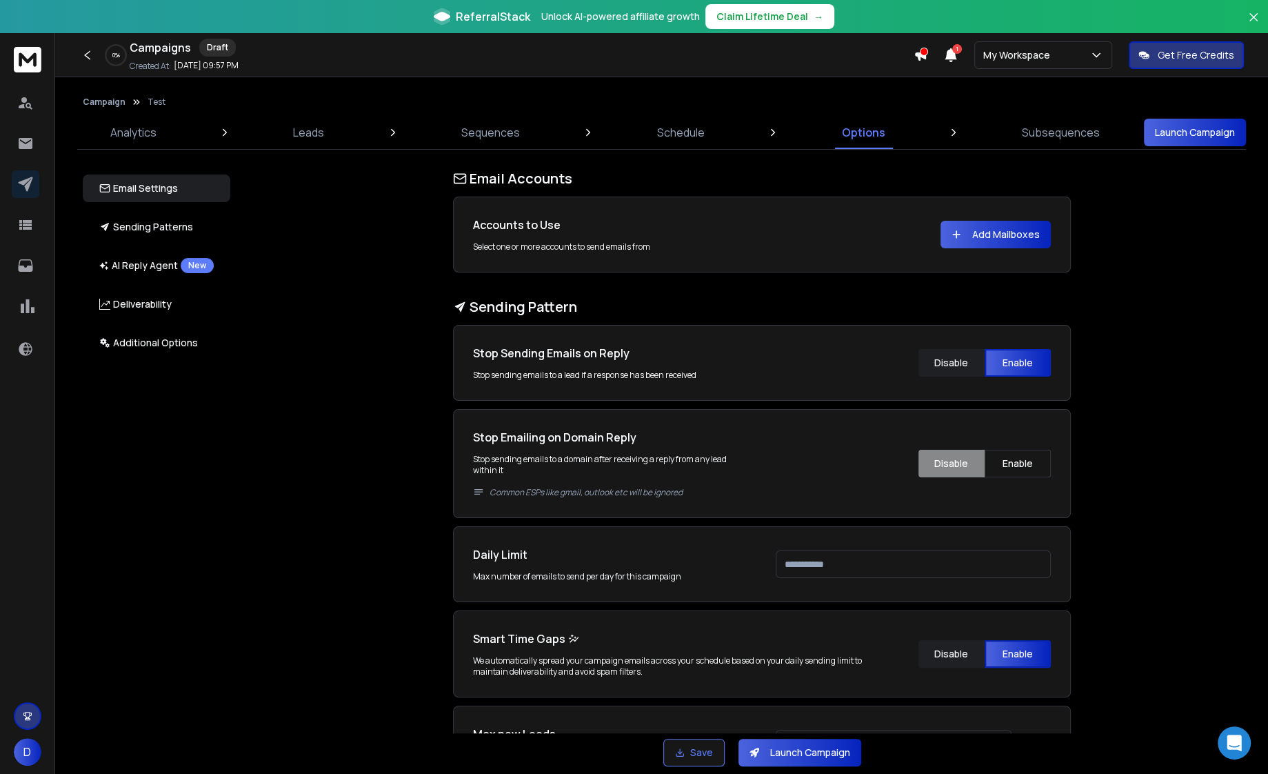
click at [1010, 238] on button "Add Mailboxes" at bounding box center [996, 235] width 110 height 28
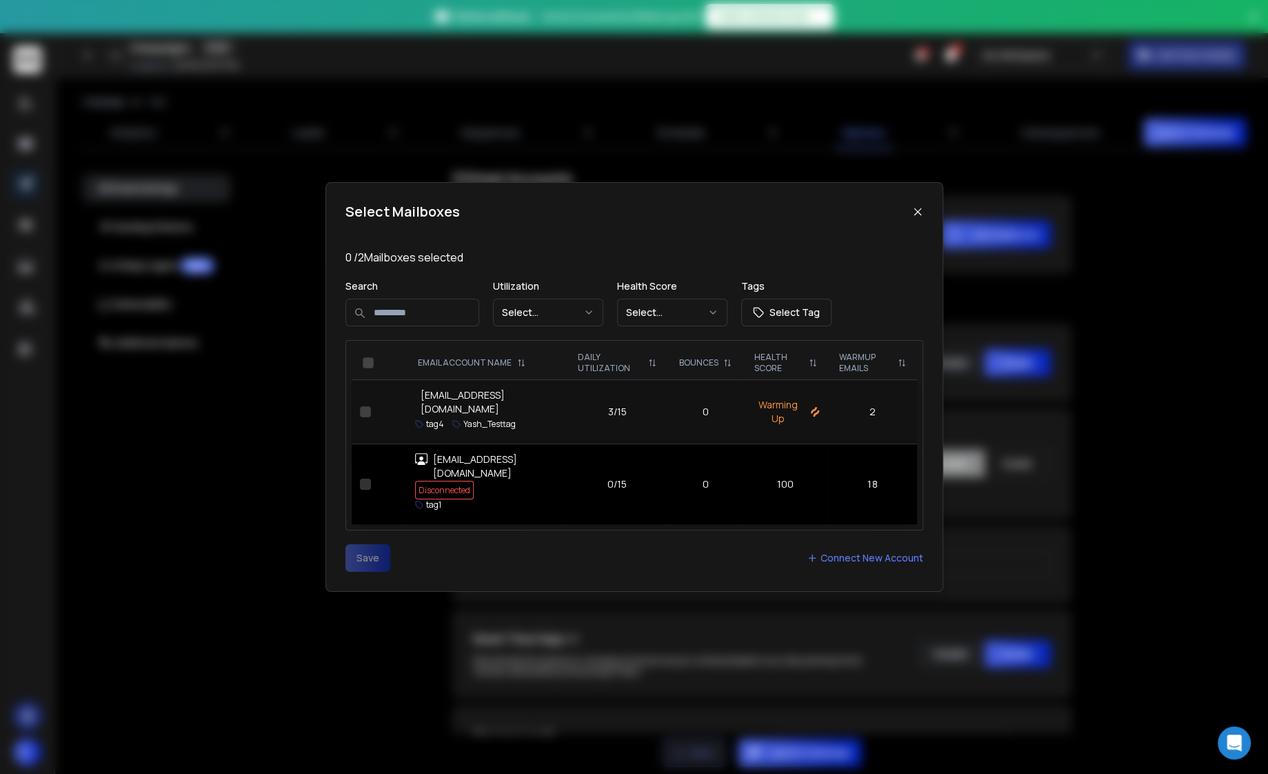
click at [365, 417] on button "button" at bounding box center [365, 411] width 11 height 11
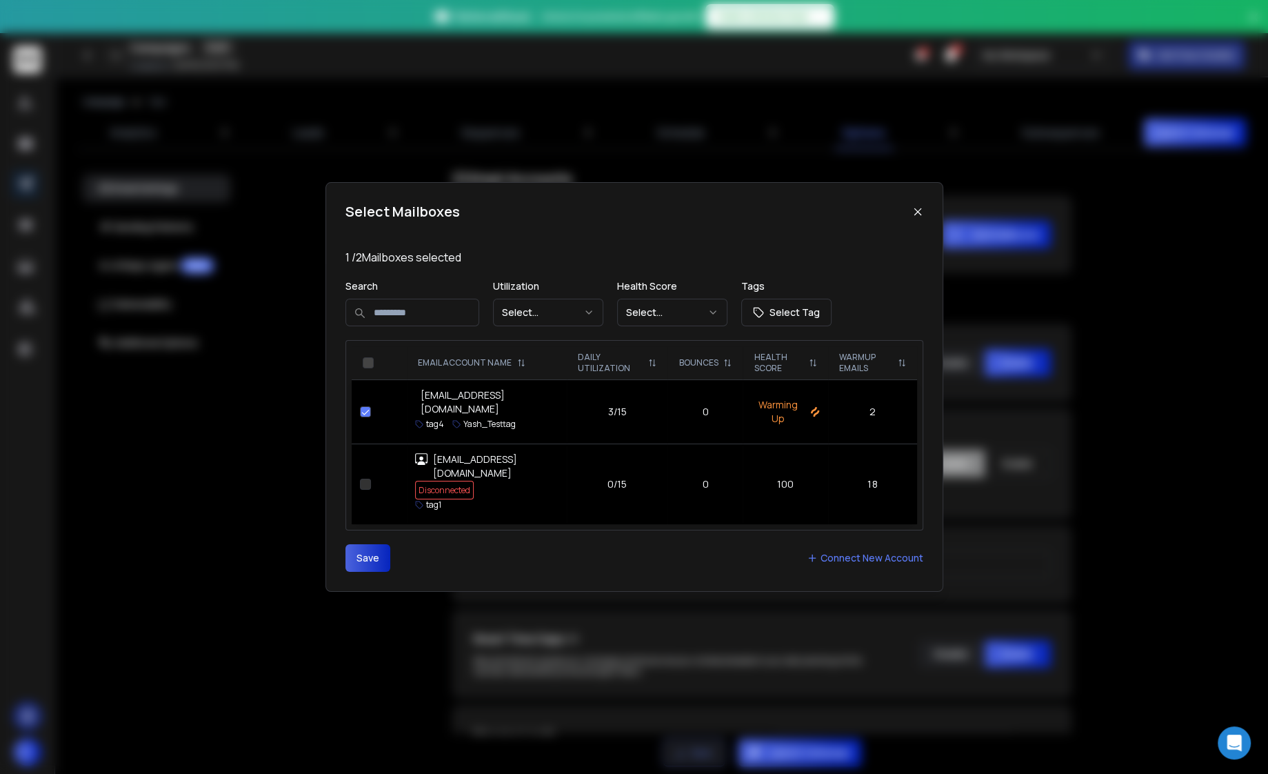
click at [377, 544] on button "Save" at bounding box center [367, 558] width 45 height 28
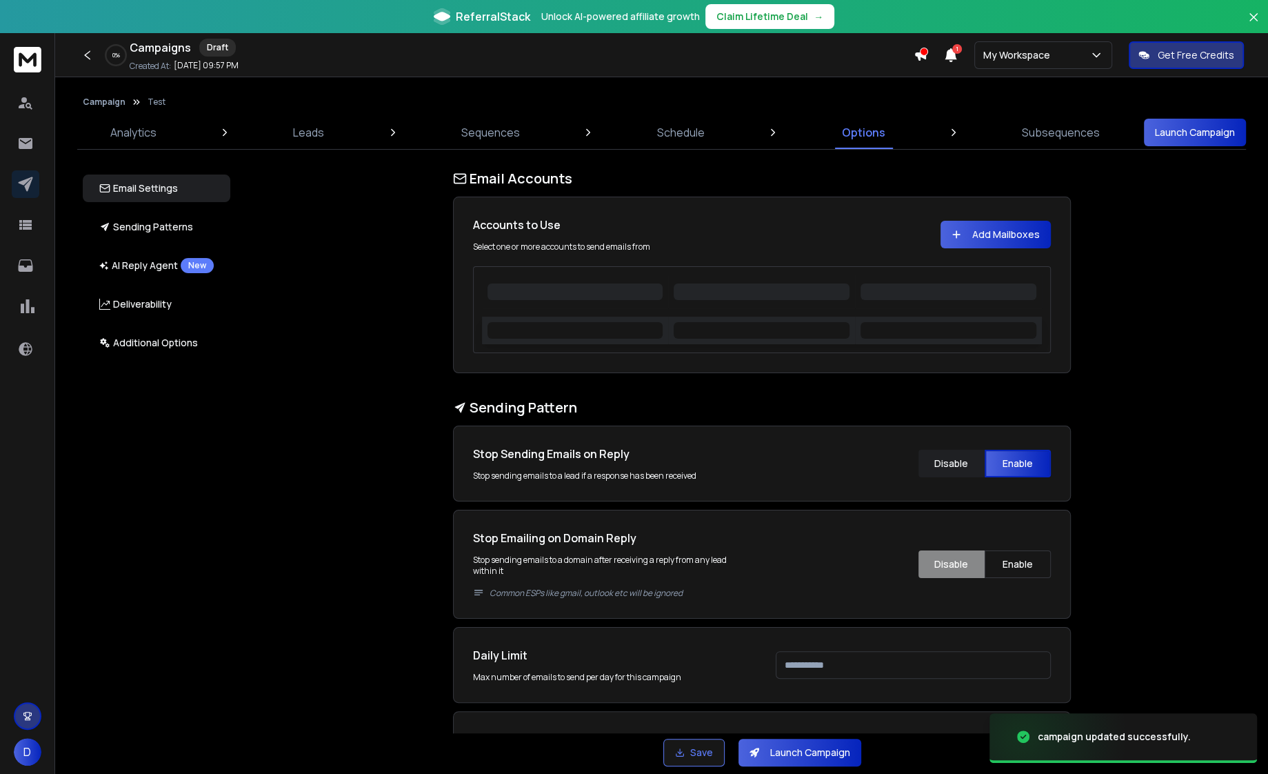
click at [798, 748] on button "Launch Campaign" at bounding box center [799, 752] width 123 height 28
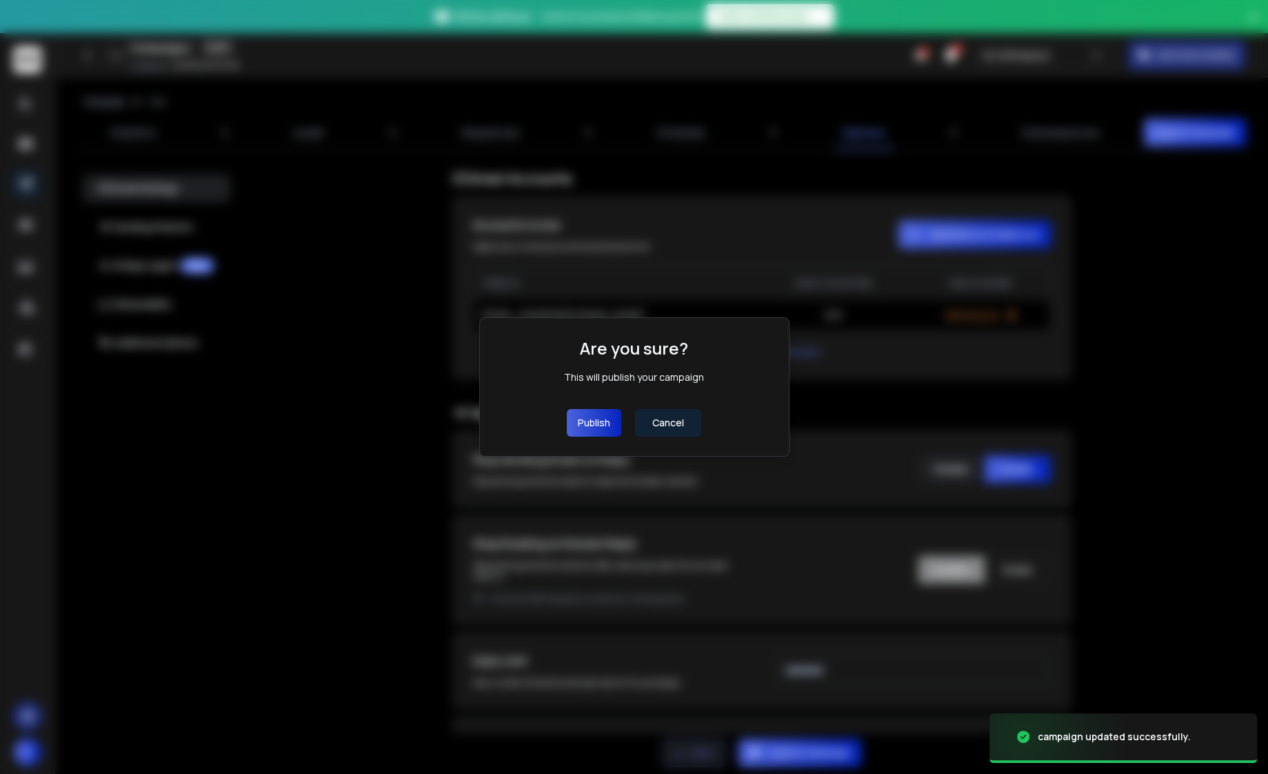
click at [599, 416] on button "Publish" at bounding box center [594, 423] width 54 height 28
